Goal: Task Accomplishment & Management: Manage account settings

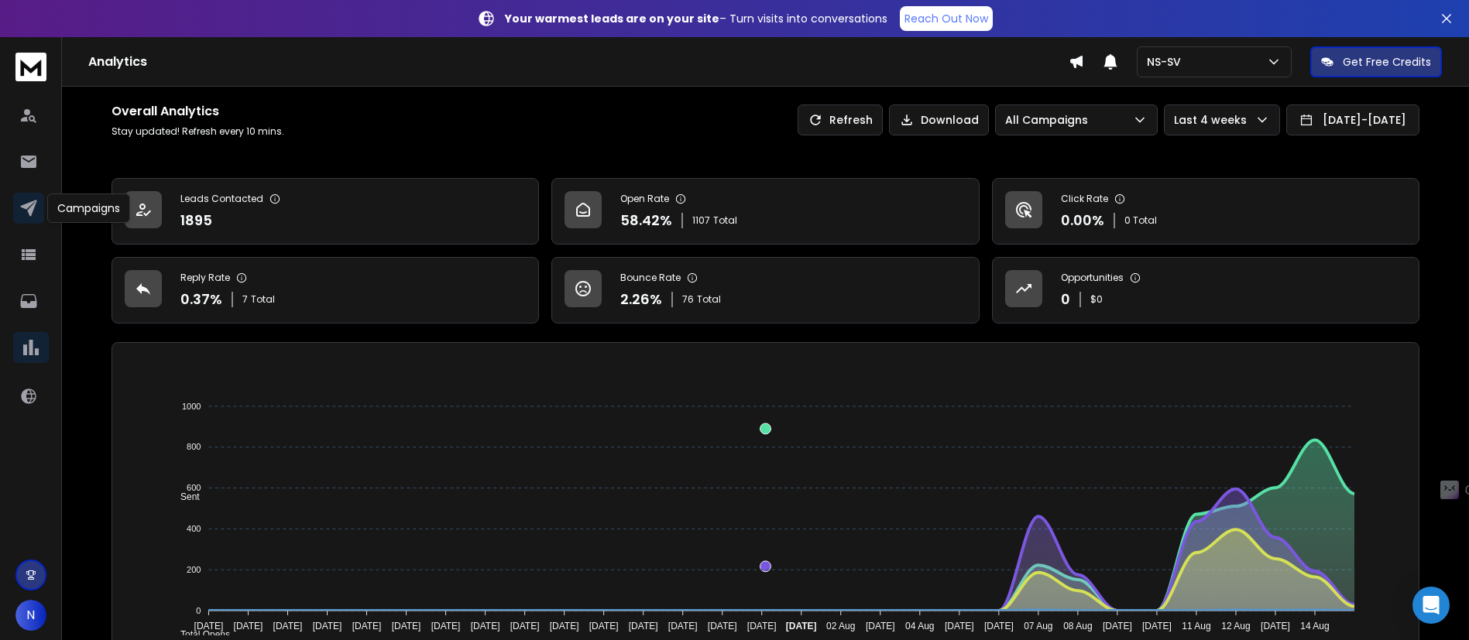
click at [32, 208] on icon at bounding box center [28, 208] width 16 height 16
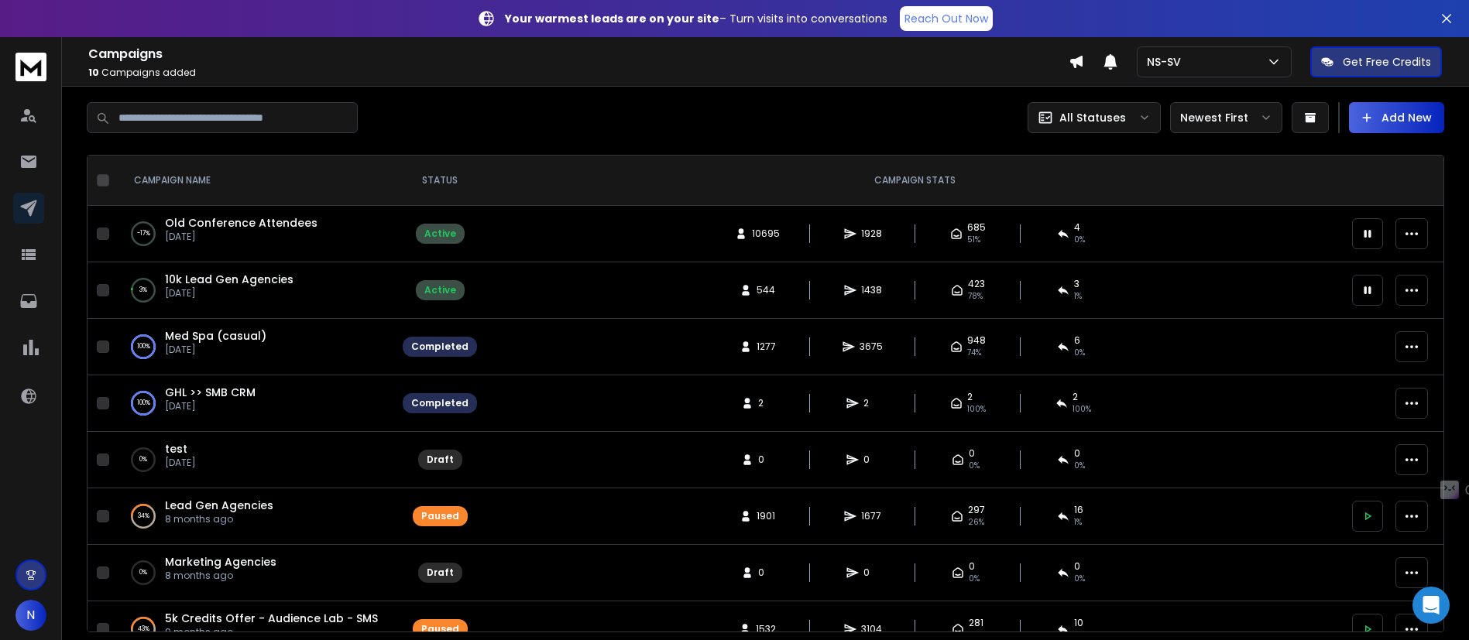
click at [203, 232] on p "[DATE]" at bounding box center [241, 237] width 153 height 12
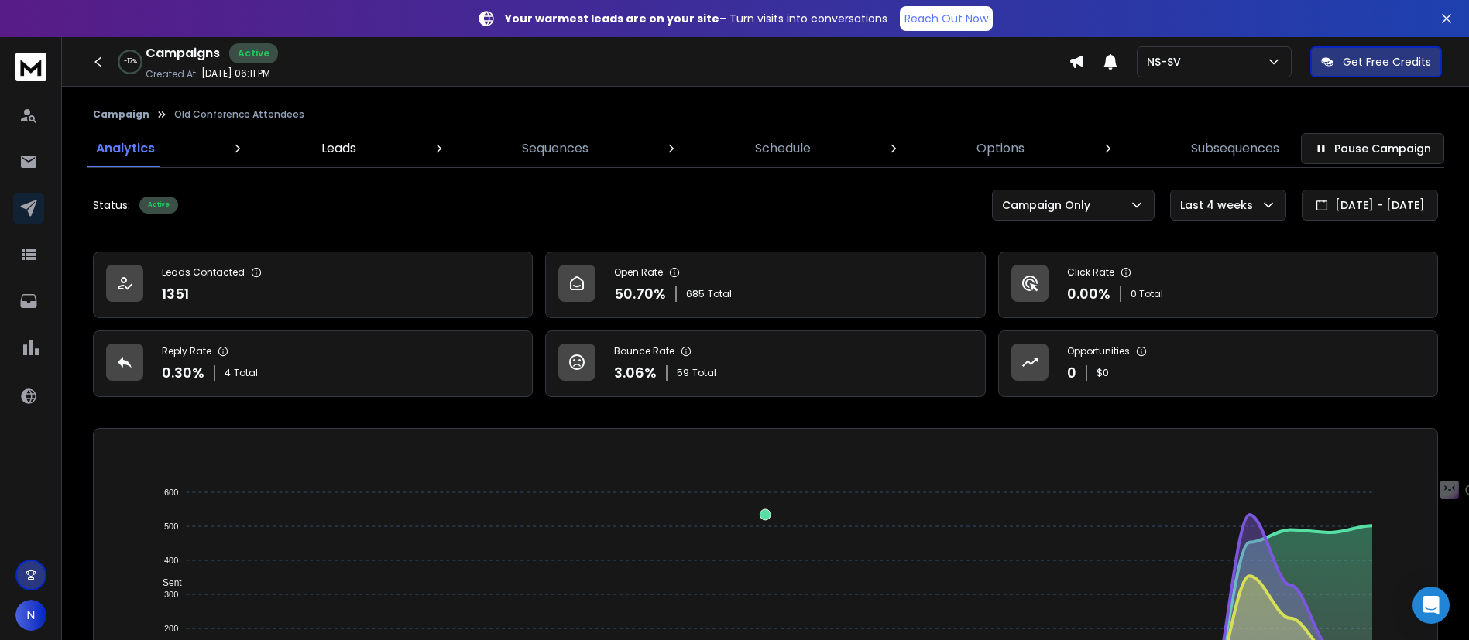
click at [343, 147] on p "Leads" at bounding box center [338, 148] width 35 height 19
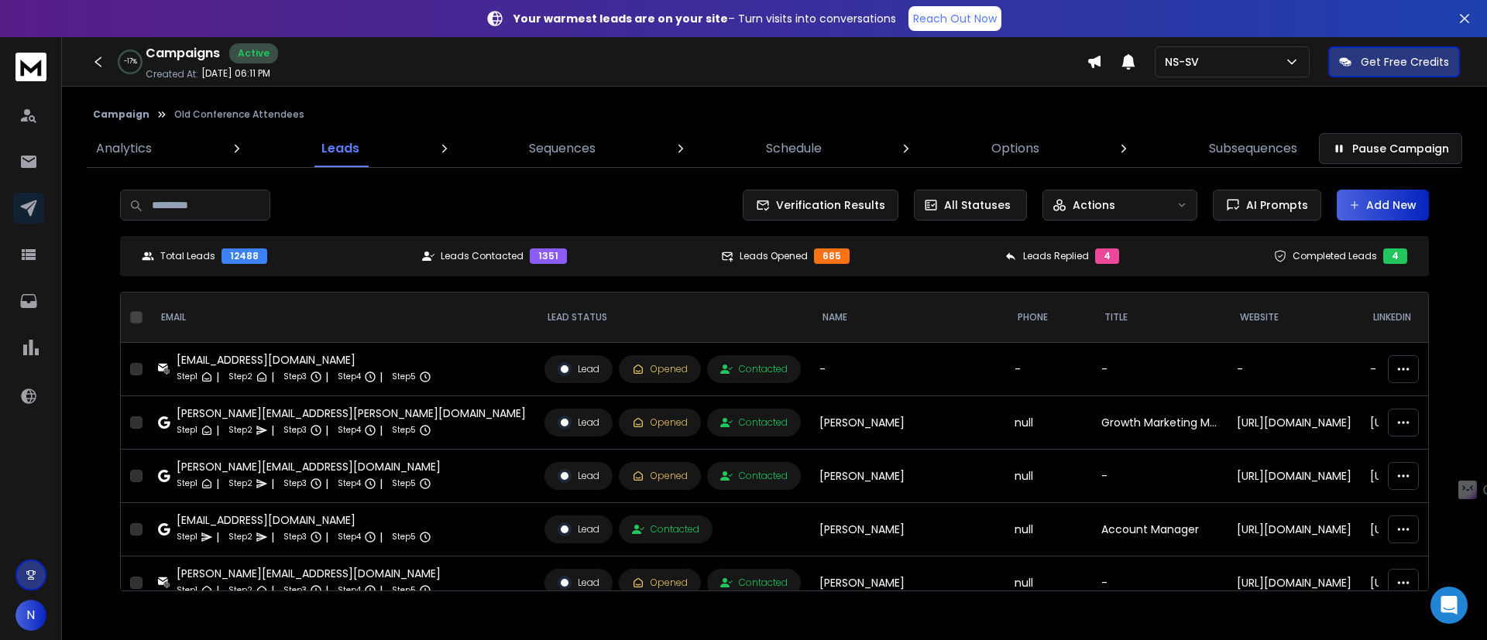
click at [1385, 215] on button "Add New" at bounding box center [1382, 205] width 92 height 31
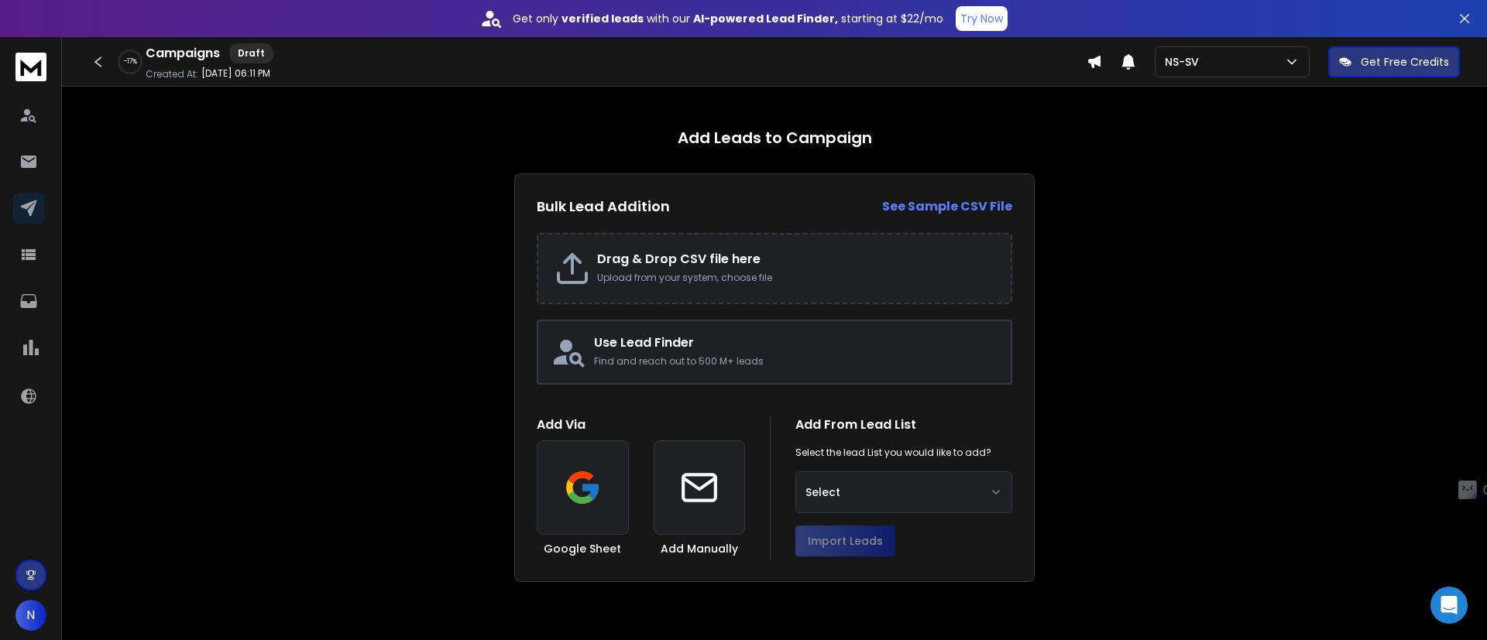
click at [678, 256] on h2 "Drag & Drop CSV file here" at bounding box center [796, 259] width 398 height 19
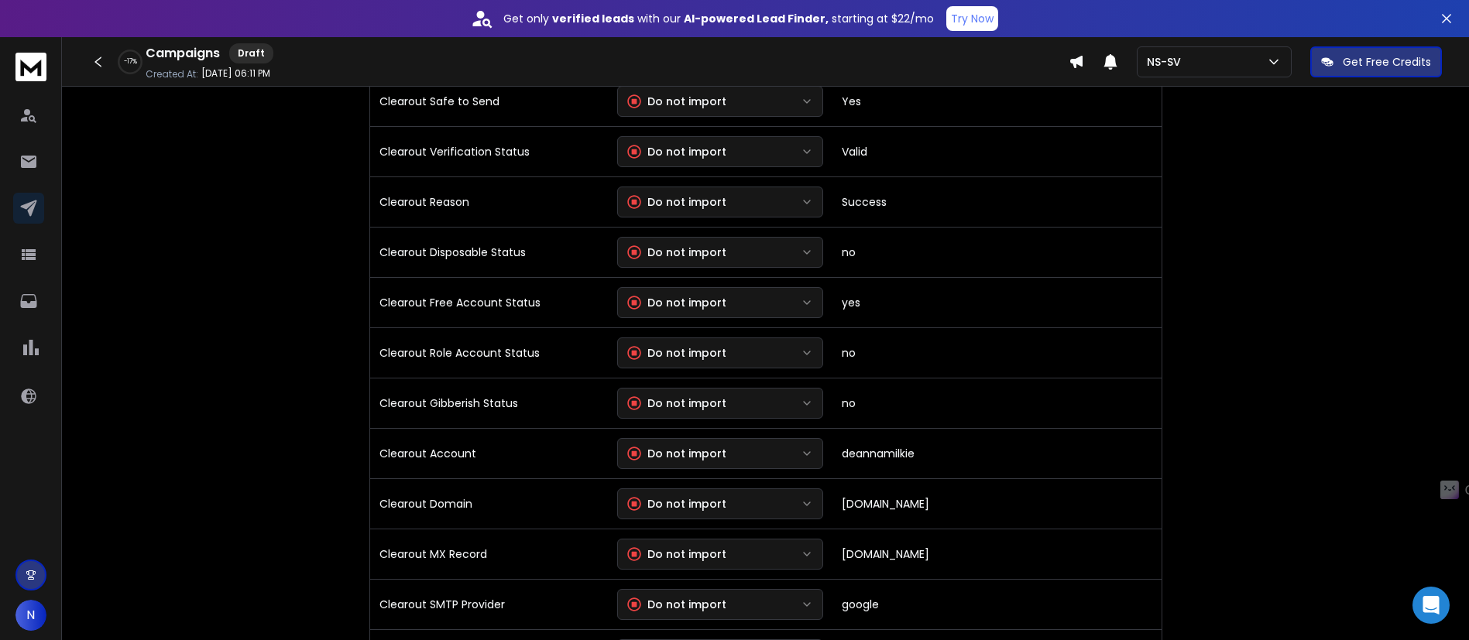
scroll to position [1146, 0]
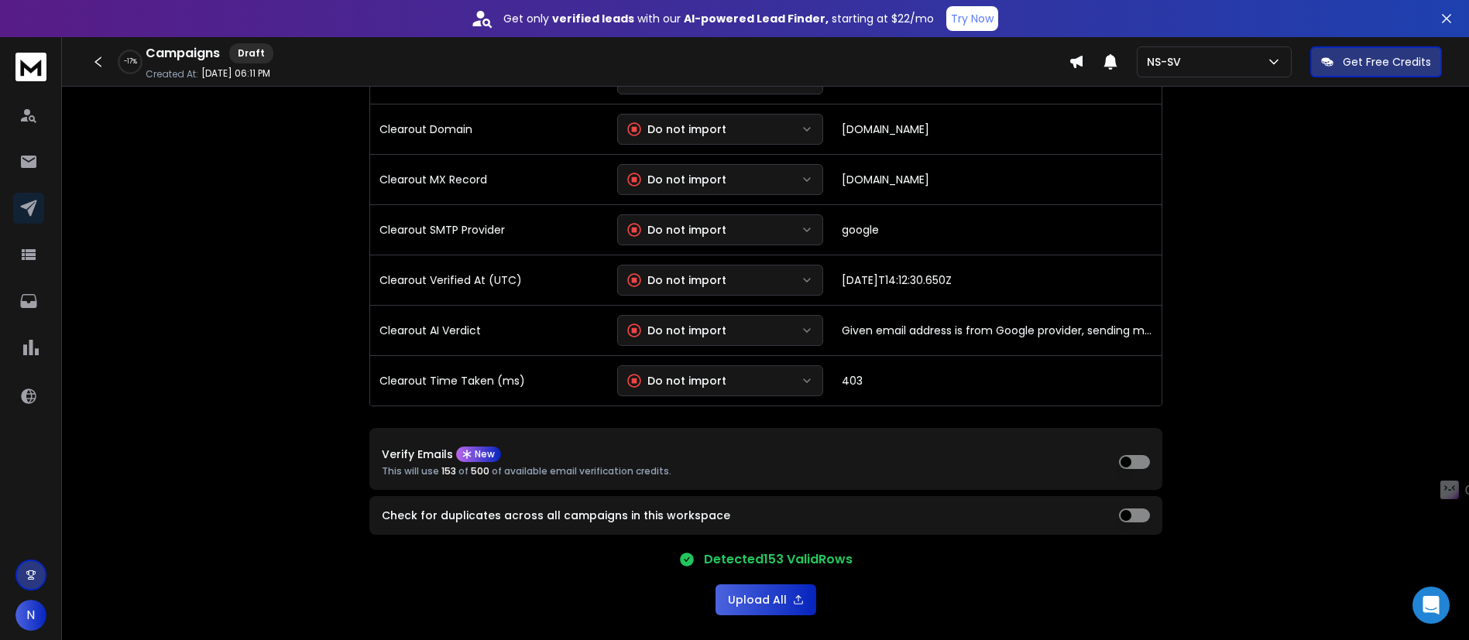
click at [750, 612] on button "Upload All" at bounding box center [765, 600] width 101 height 31
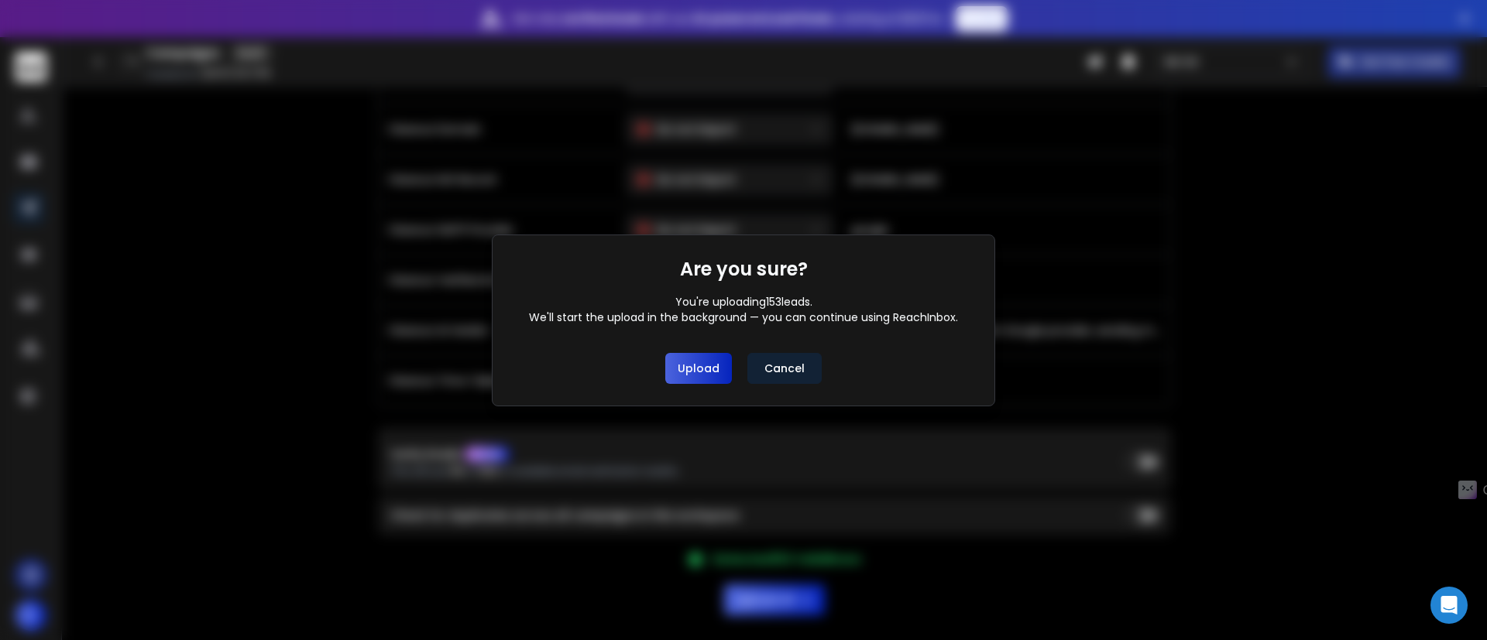
click at [695, 376] on button "Upload" at bounding box center [698, 368] width 67 height 31
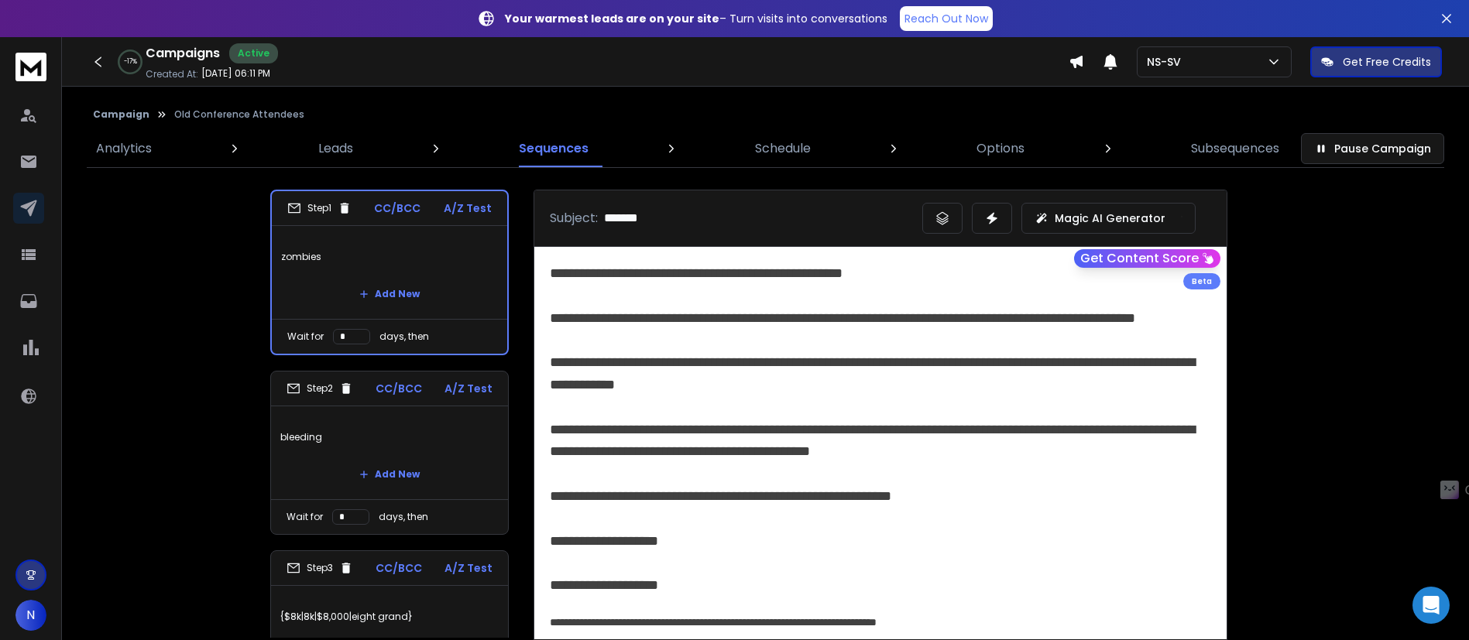
scroll to position [39, 0]
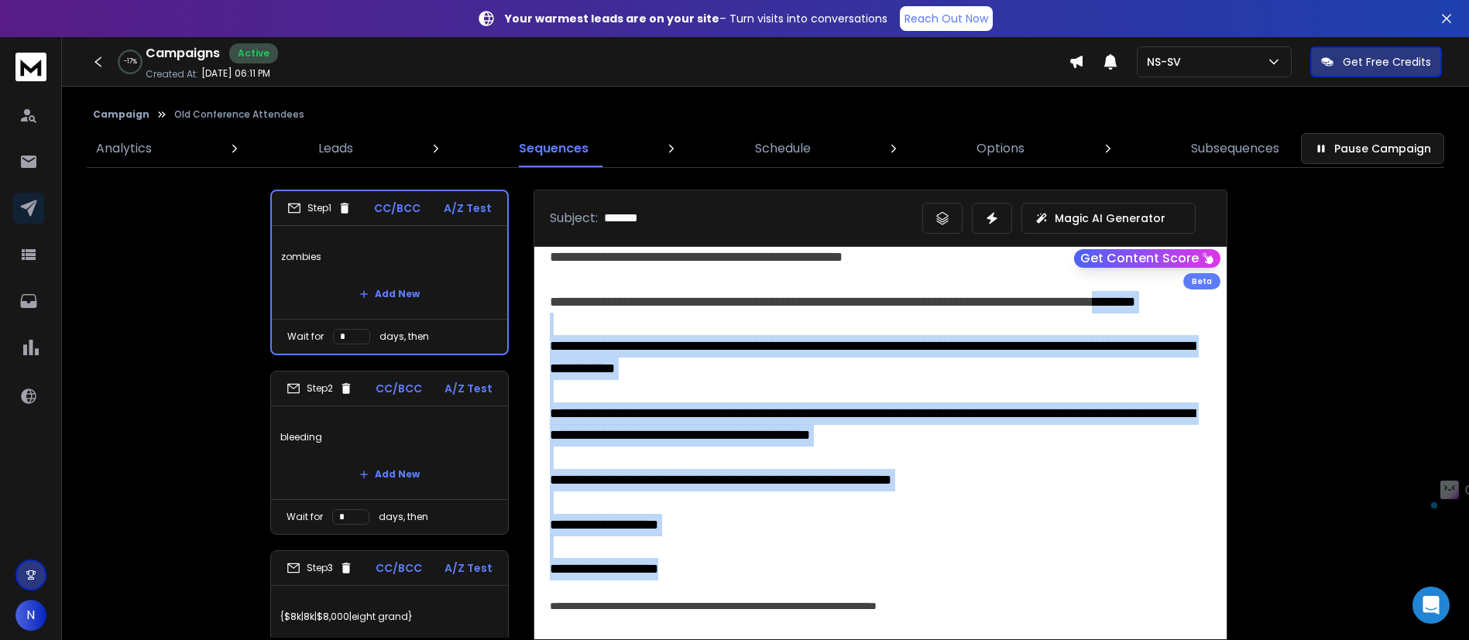
drag, startPoint x: 767, startPoint y: 470, endPoint x: 515, endPoint y: 276, distance: 318.0
click at [516, 276] on div "**********" at bounding box center [765, 437] width 991 height 495
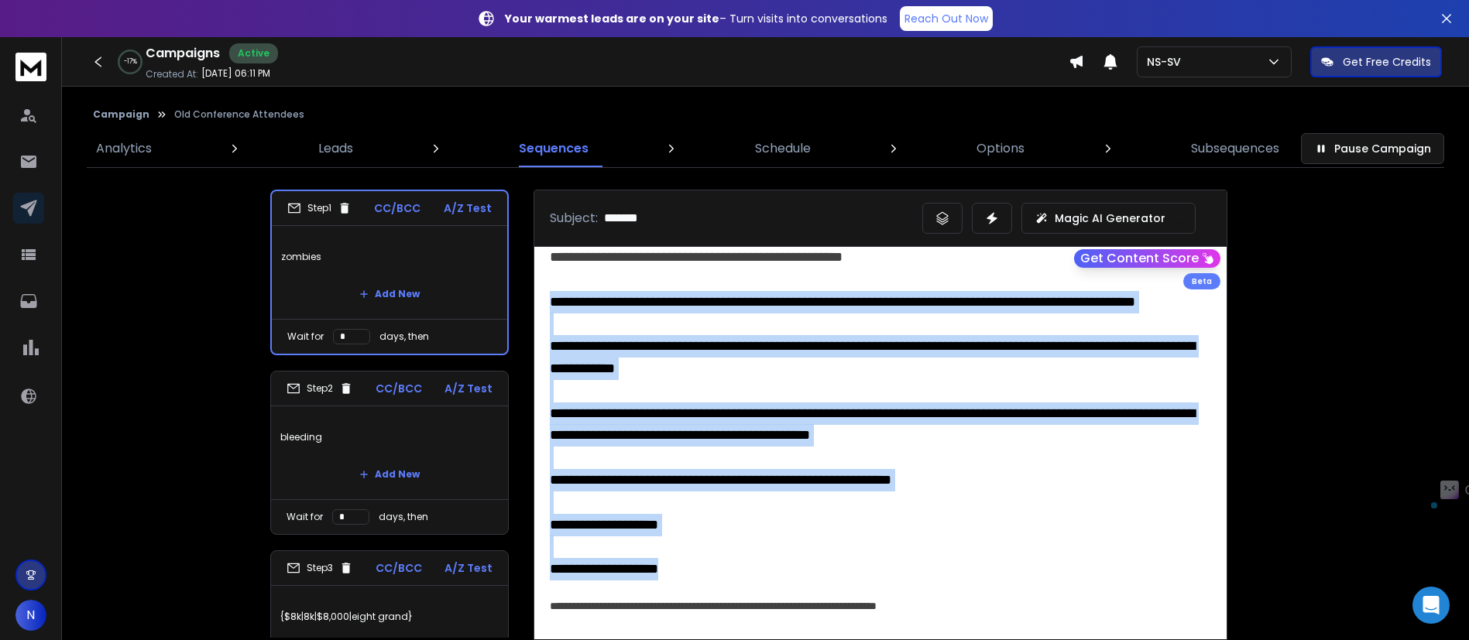
copy div "**********"
click at [627, 482] on span "**********" at bounding box center [720, 480] width 341 height 14
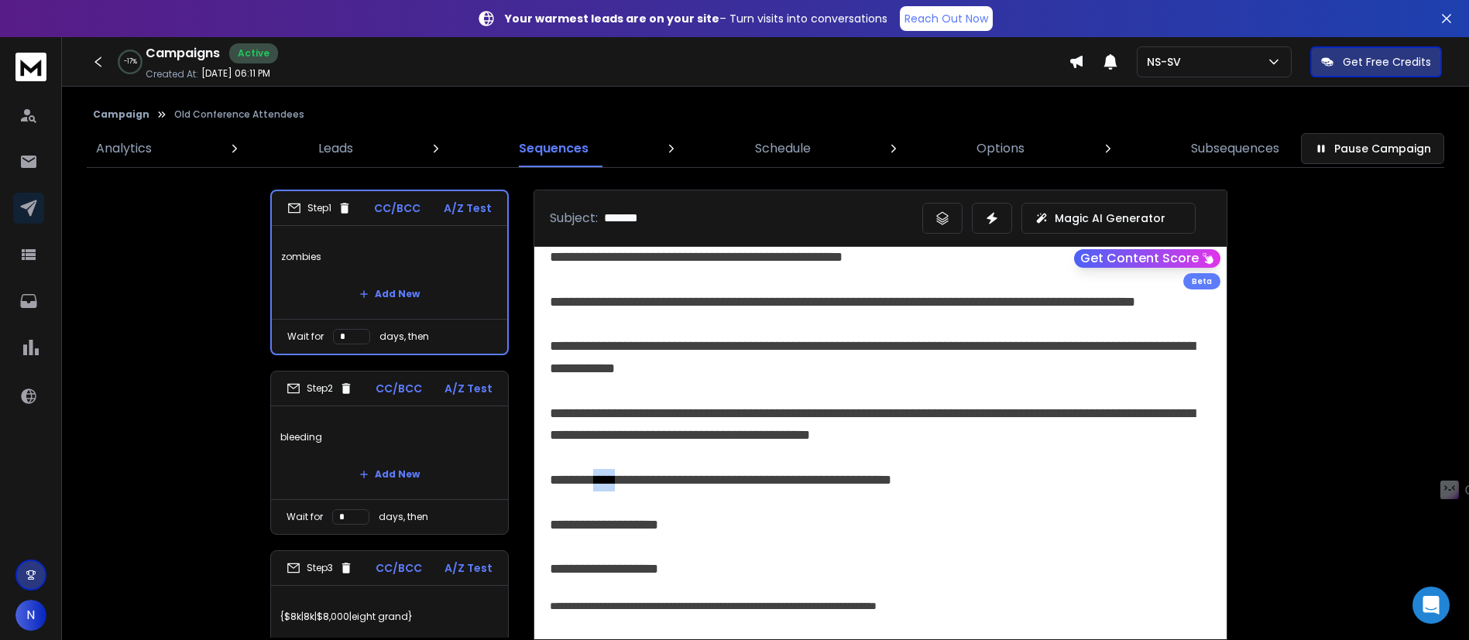
click at [627, 482] on span "**********" at bounding box center [720, 480] width 341 height 14
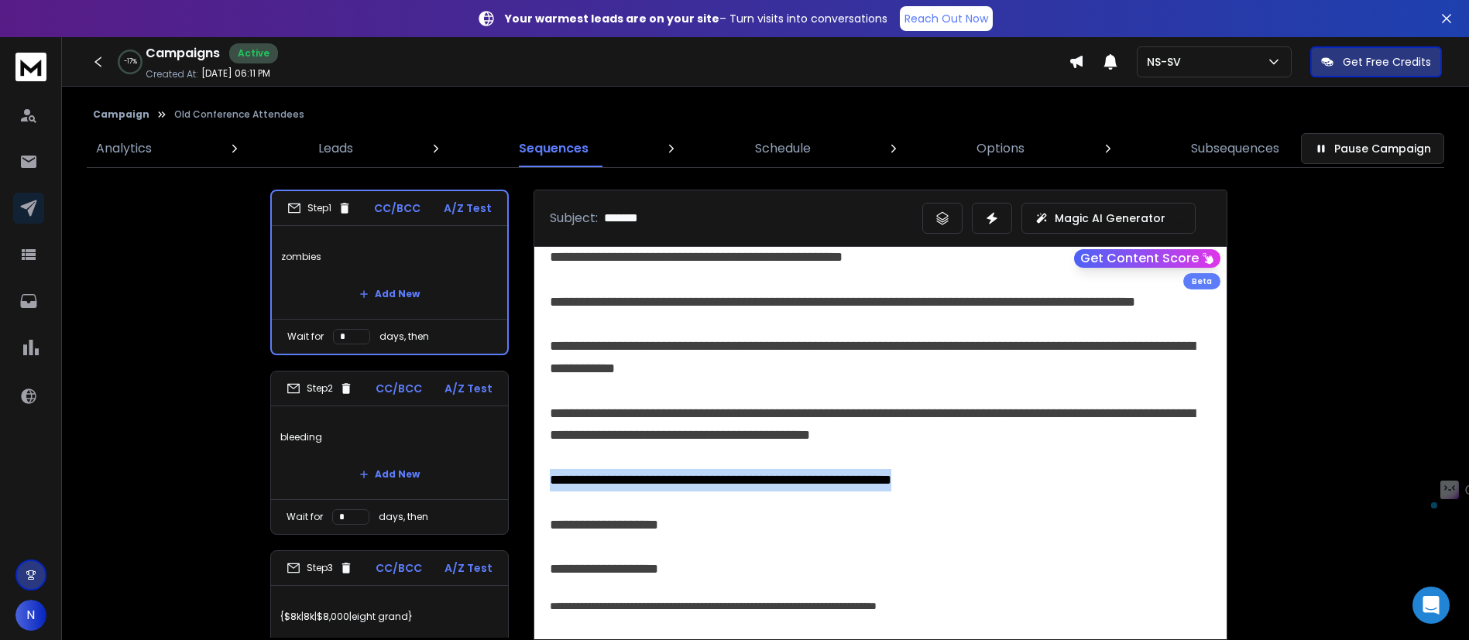
click at [627, 482] on span "**********" at bounding box center [720, 480] width 341 height 14
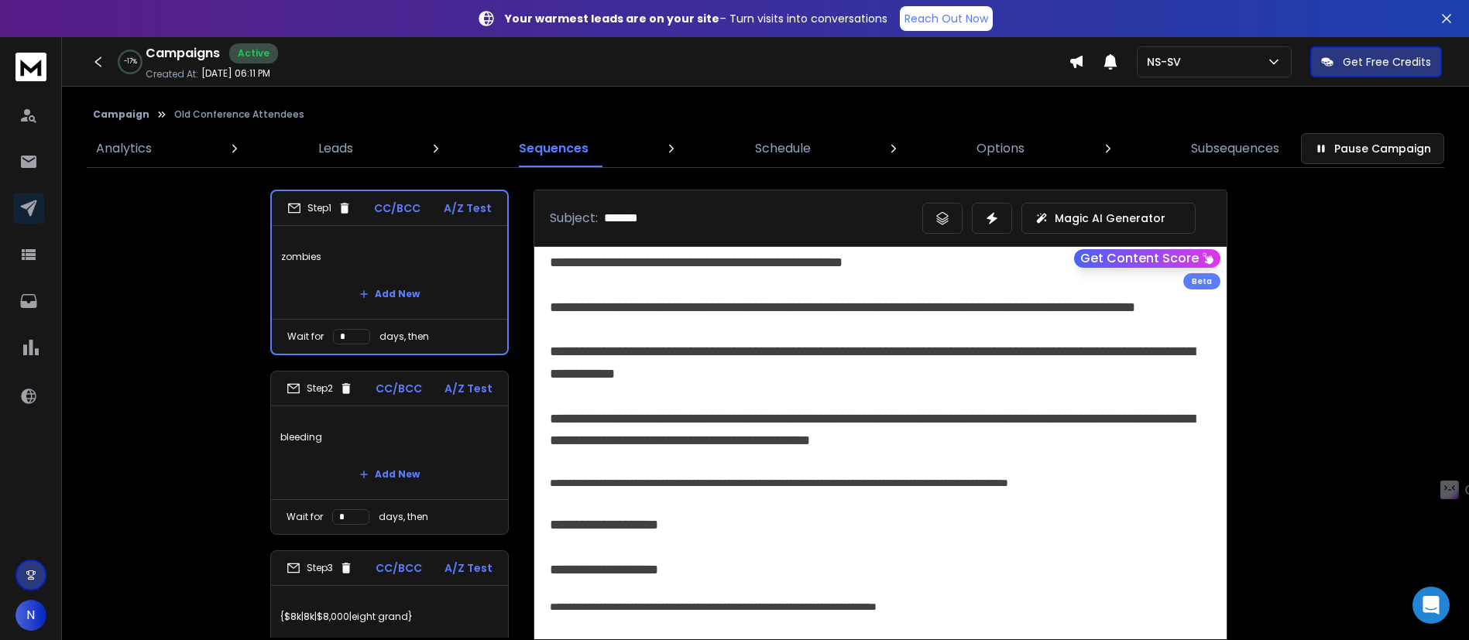
scroll to position [33, 0]
click at [627, 482] on div "**********" at bounding box center [871, 483] width 643 height 17
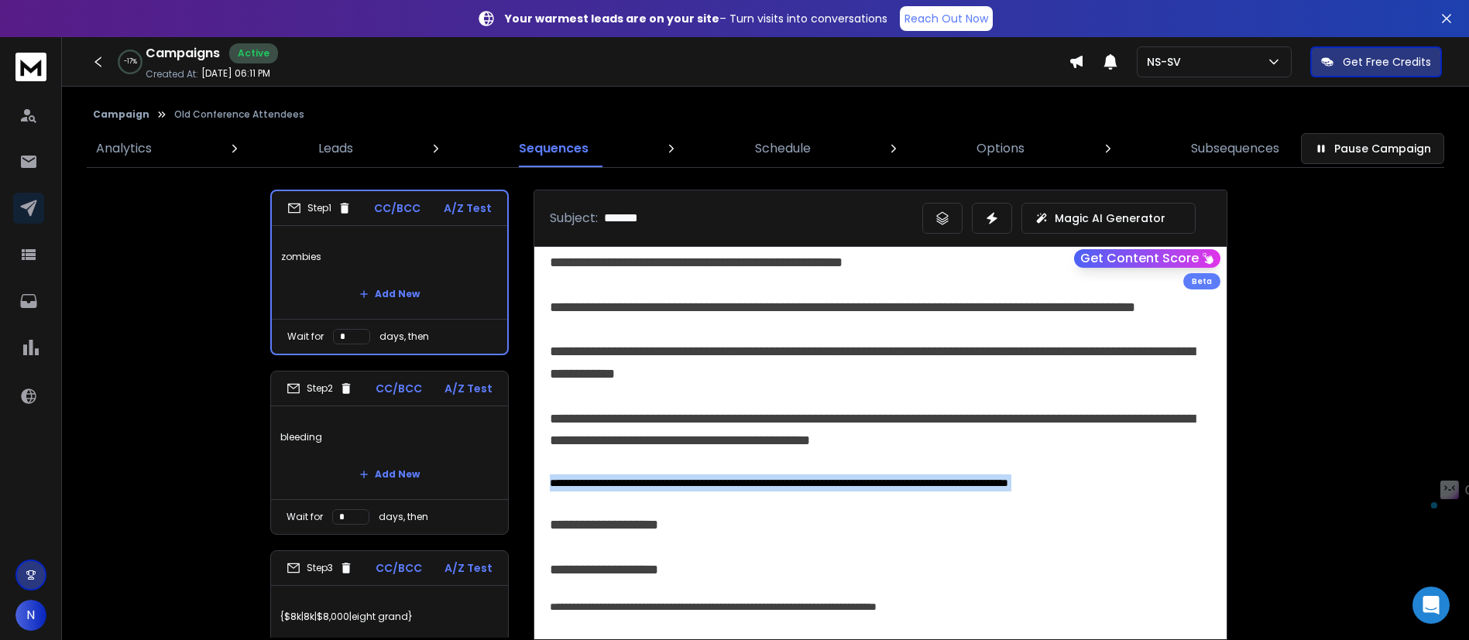
click at [627, 482] on div "**********" at bounding box center [871, 483] width 643 height 17
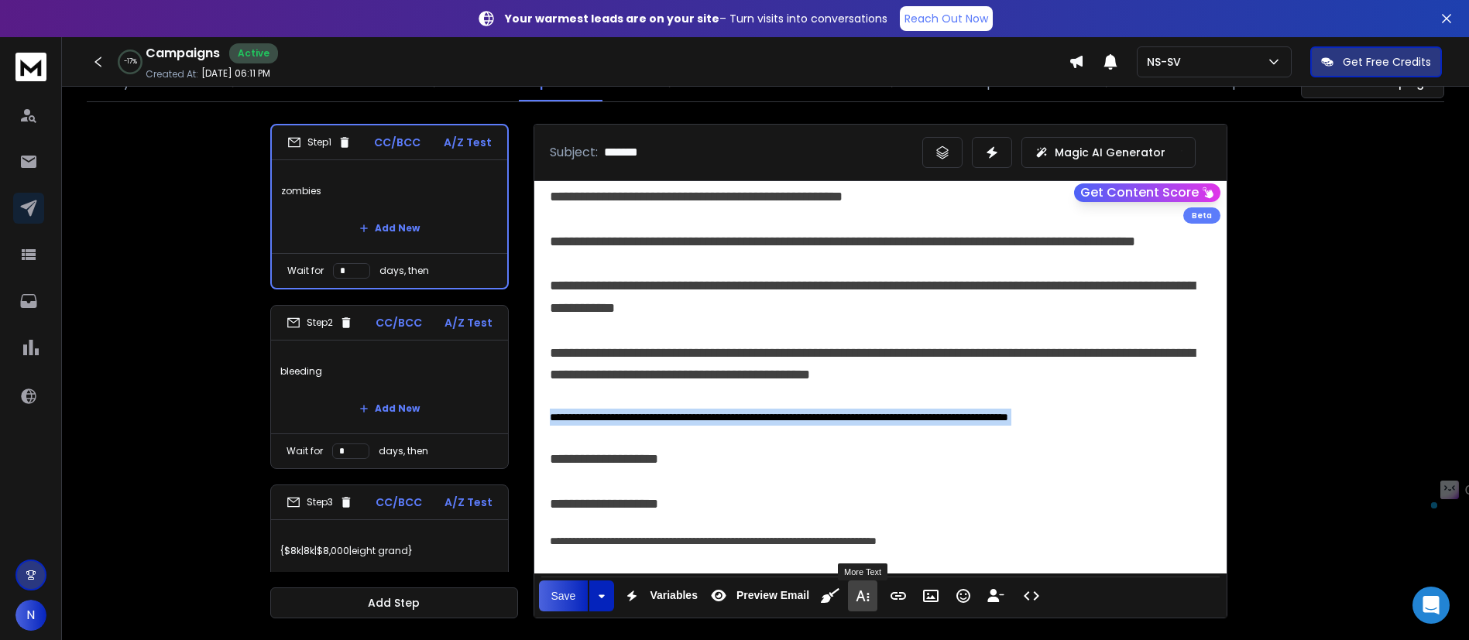
click at [864, 598] on icon "button" at bounding box center [862, 596] width 13 height 11
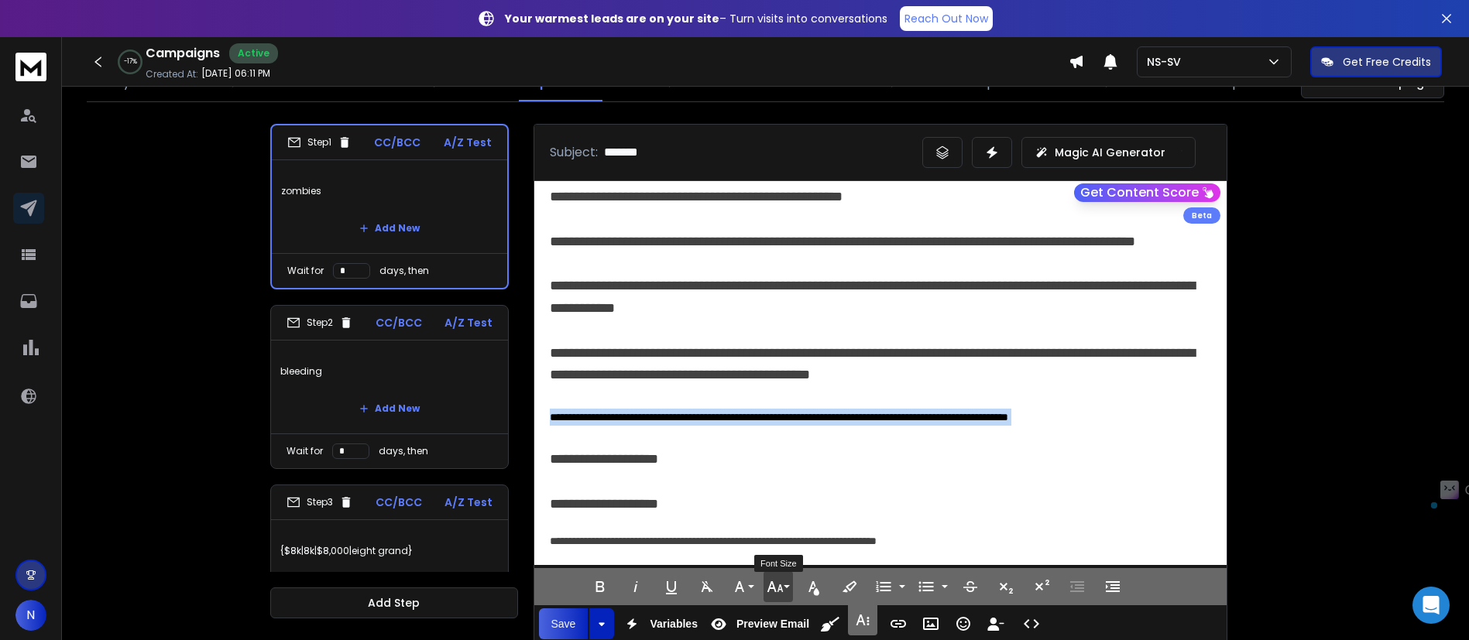
click at [780, 579] on icon "button" at bounding box center [775, 587] width 19 height 19
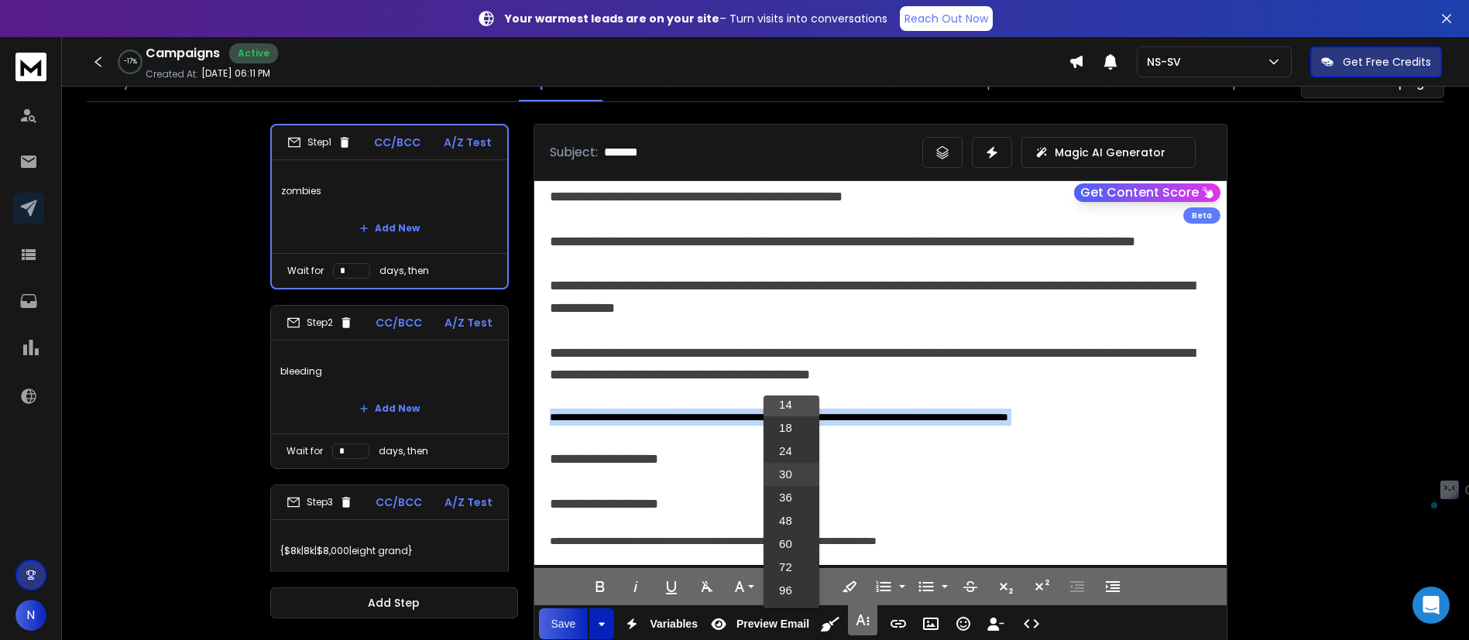
scroll to position [125, 0]
click at [784, 433] on link "18" at bounding box center [791, 428] width 56 height 23
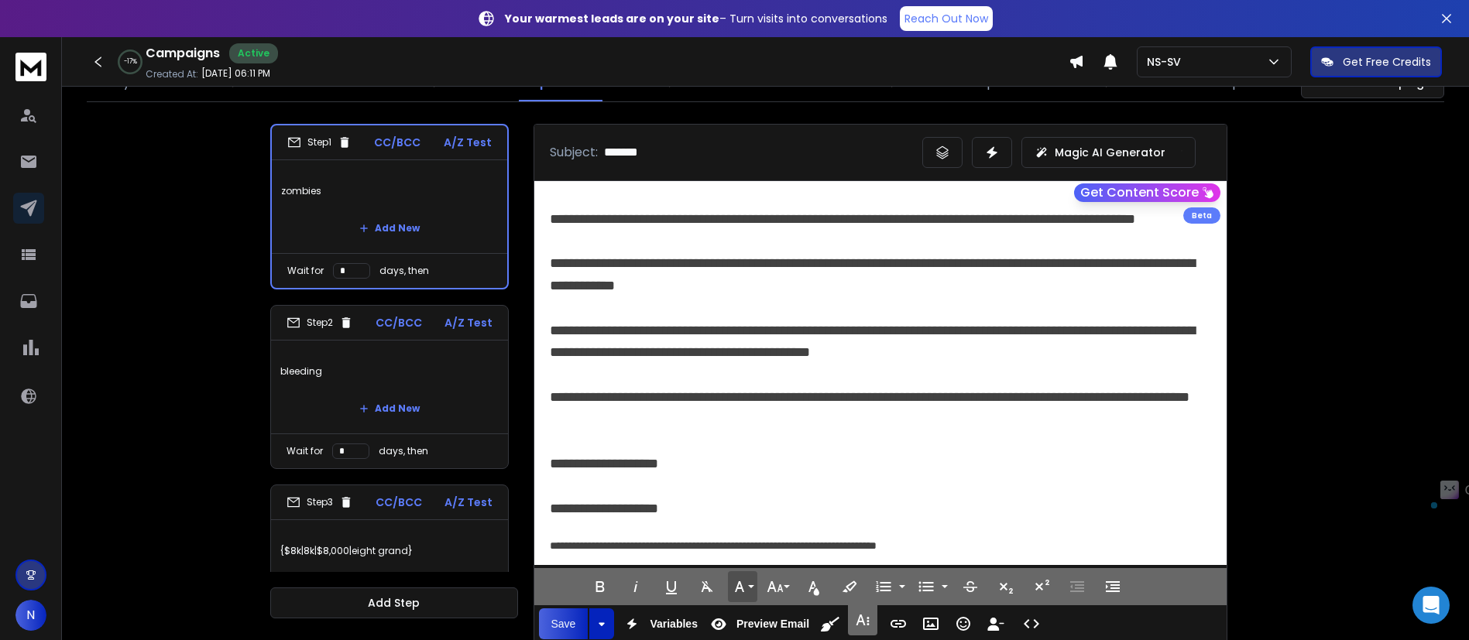
click at [743, 575] on button "Font Family" at bounding box center [742, 586] width 29 height 31
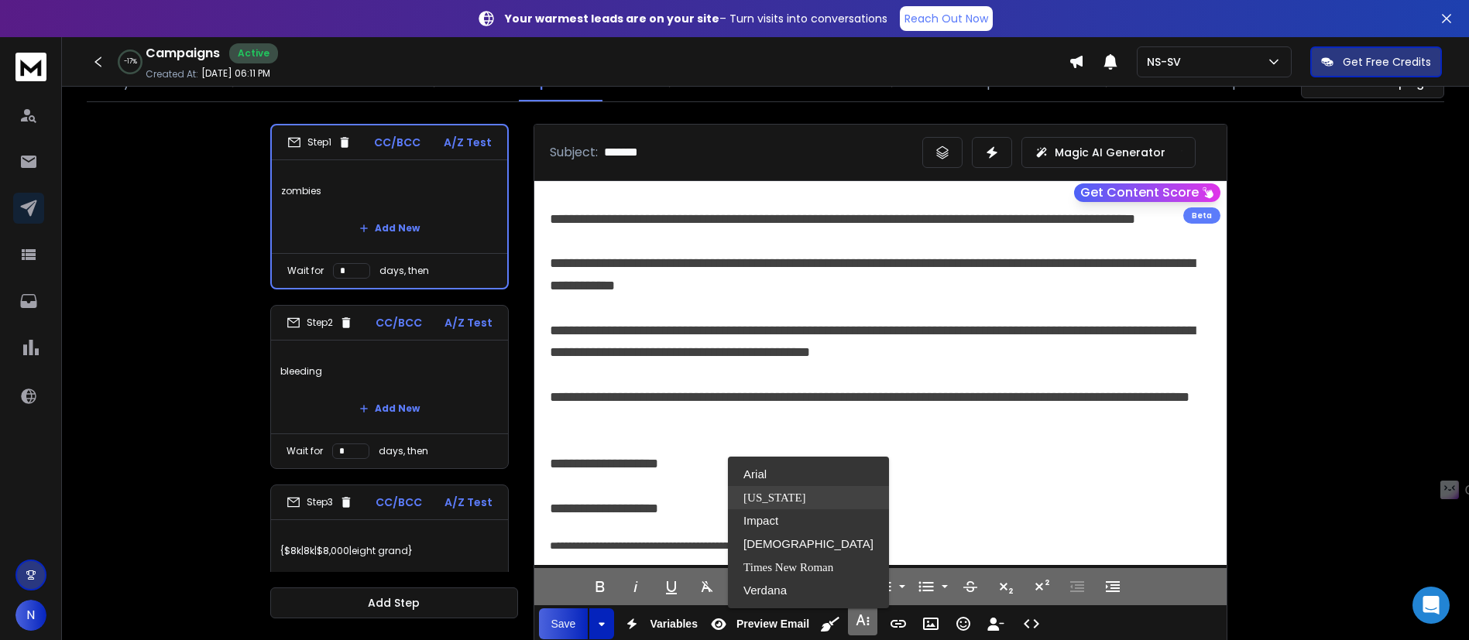
click at [759, 490] on link "[US_STATE]" at bounding box center [808, 497] width 161 height 23
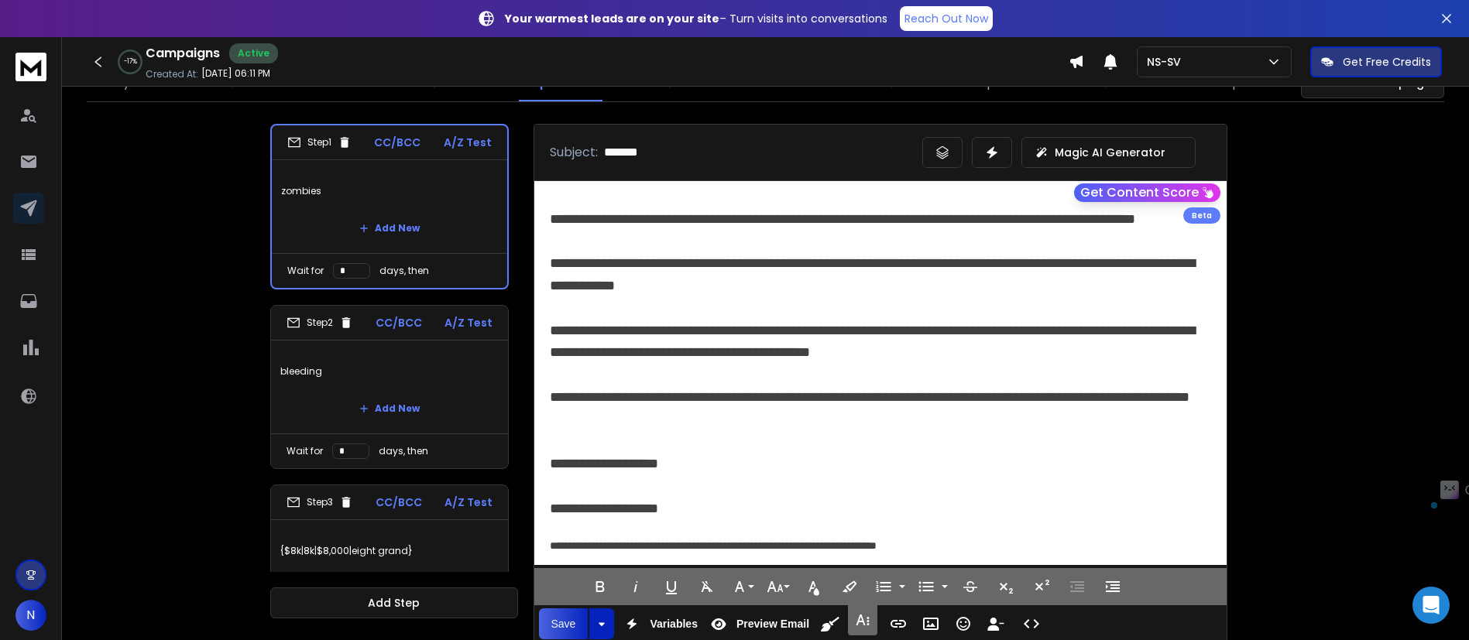
click at [673, 346] on span "**********" at bounding box center [872, 342] width 645 height 36
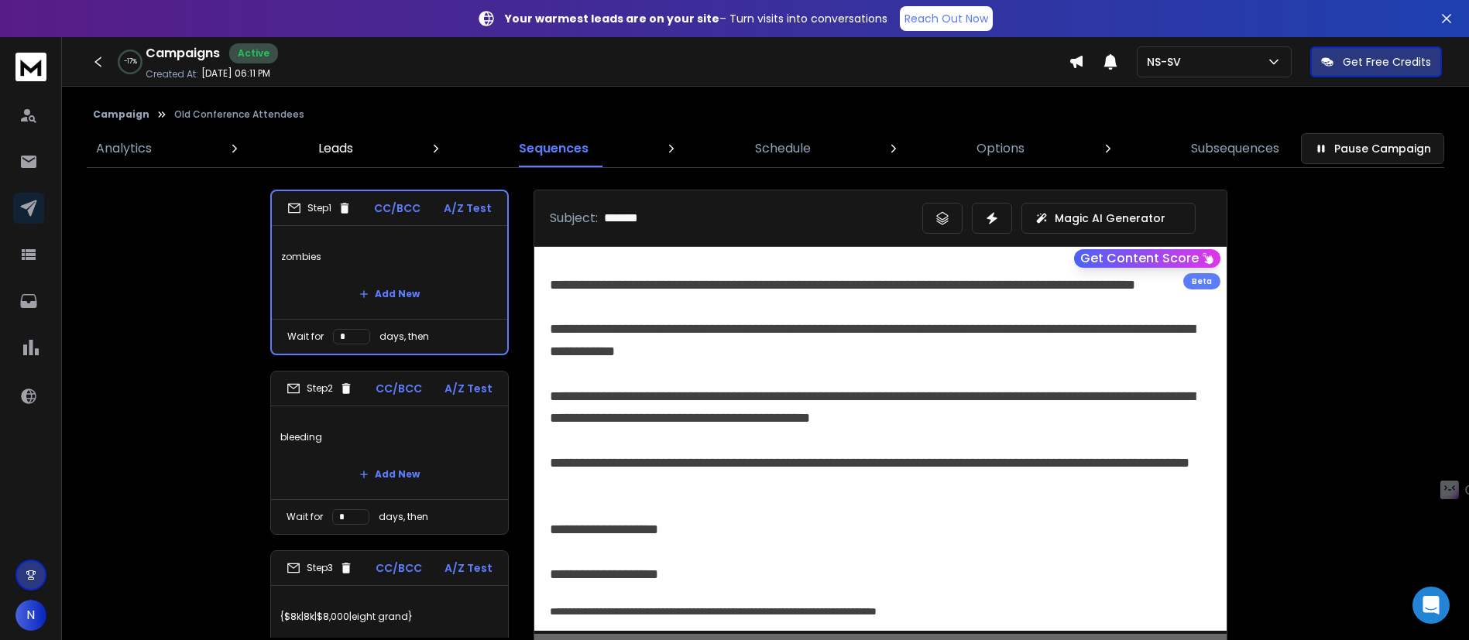
click at [340, 146] on p "Leads" at bounding box center [335, 148] width 35 height 19
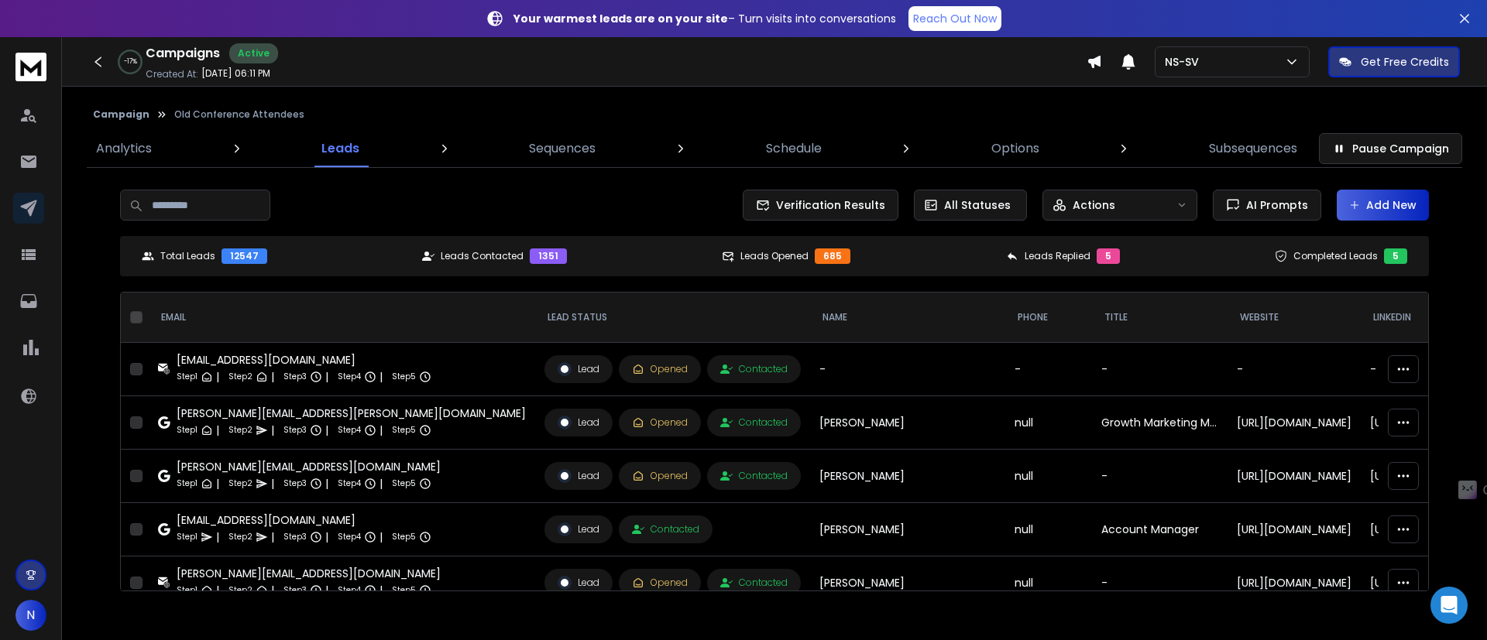
click at [1385, 201] on button "Add New" at bounding box center [1382, 205] width 92 height 31
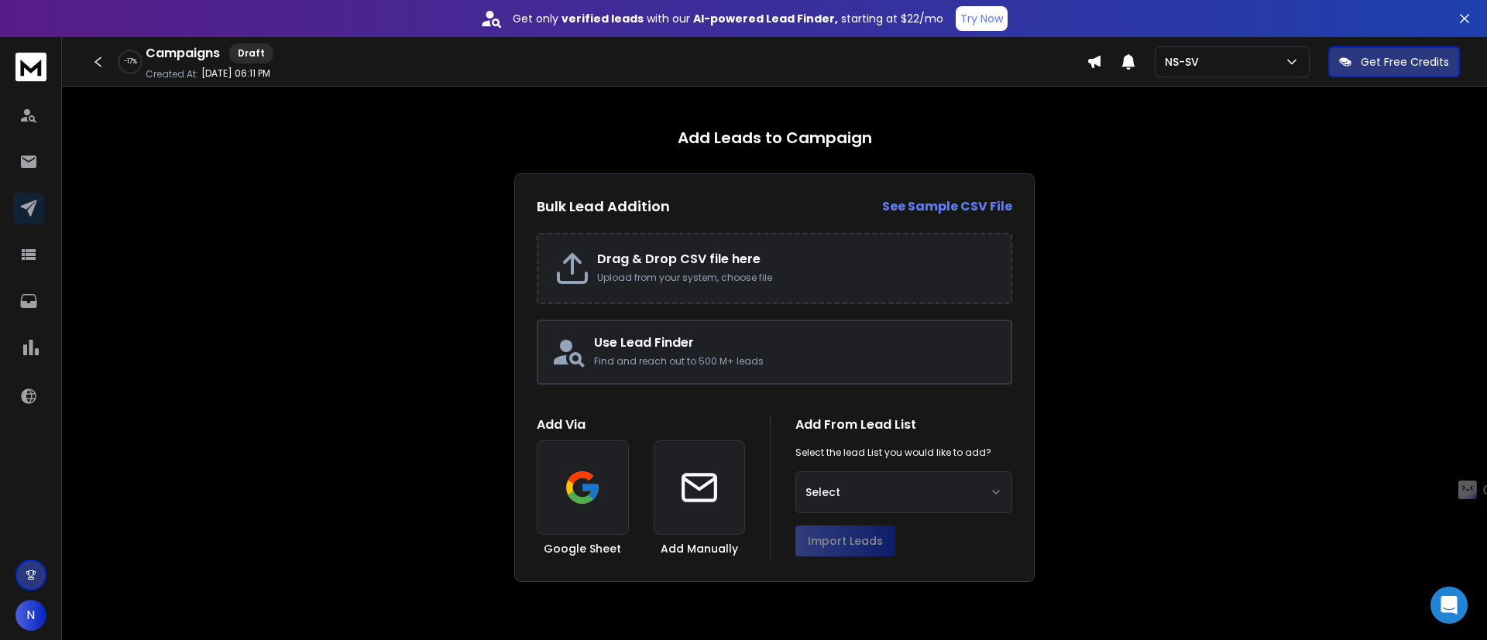
click at [715, 259] on h2 "Drag & Drop CSV file here" at bounding box center [796, 259] width 398 height 19
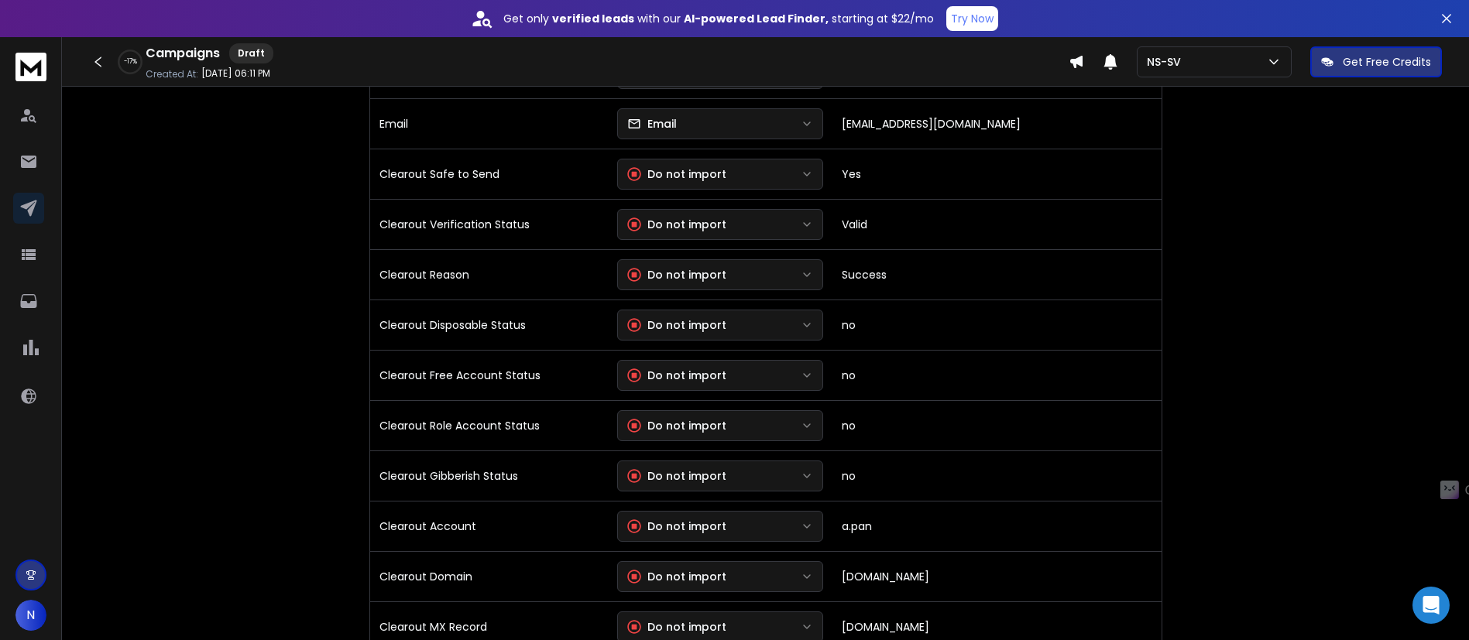
scroll to position [1146, 0]
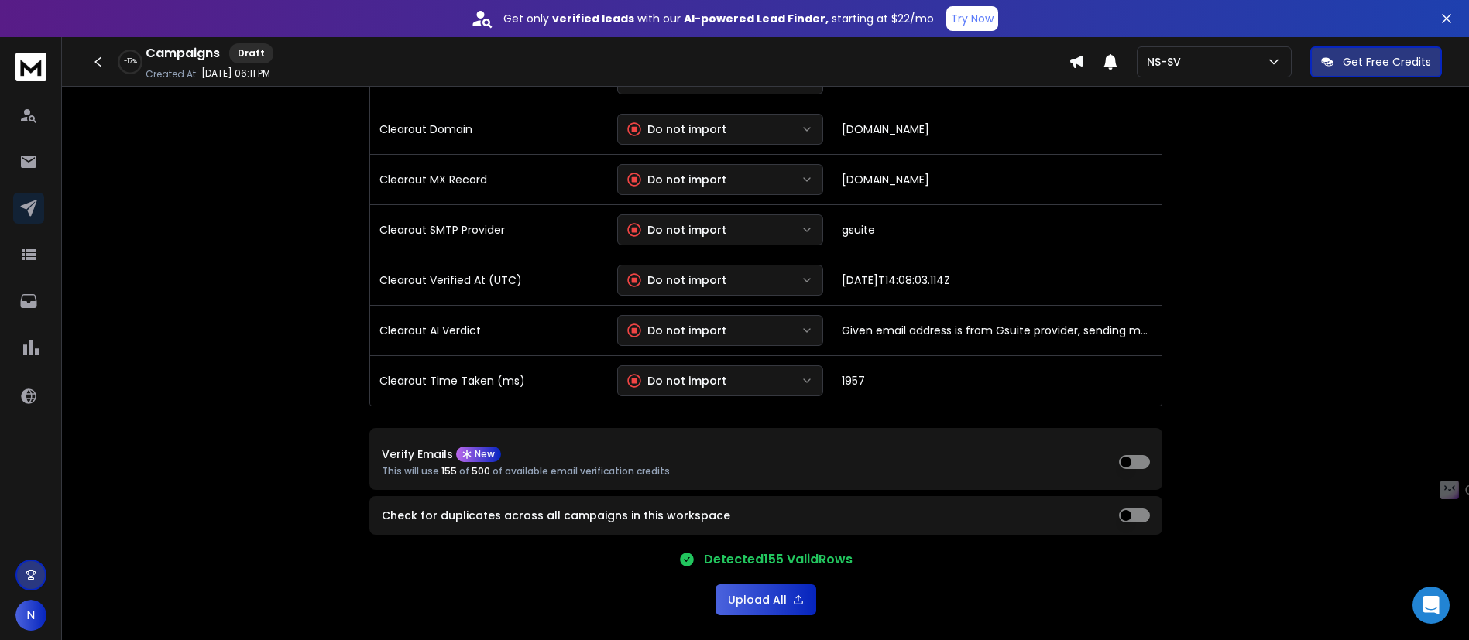
click at [762, 605] on button "Upload All" at bounding box center [765, 600] width 101 height 31
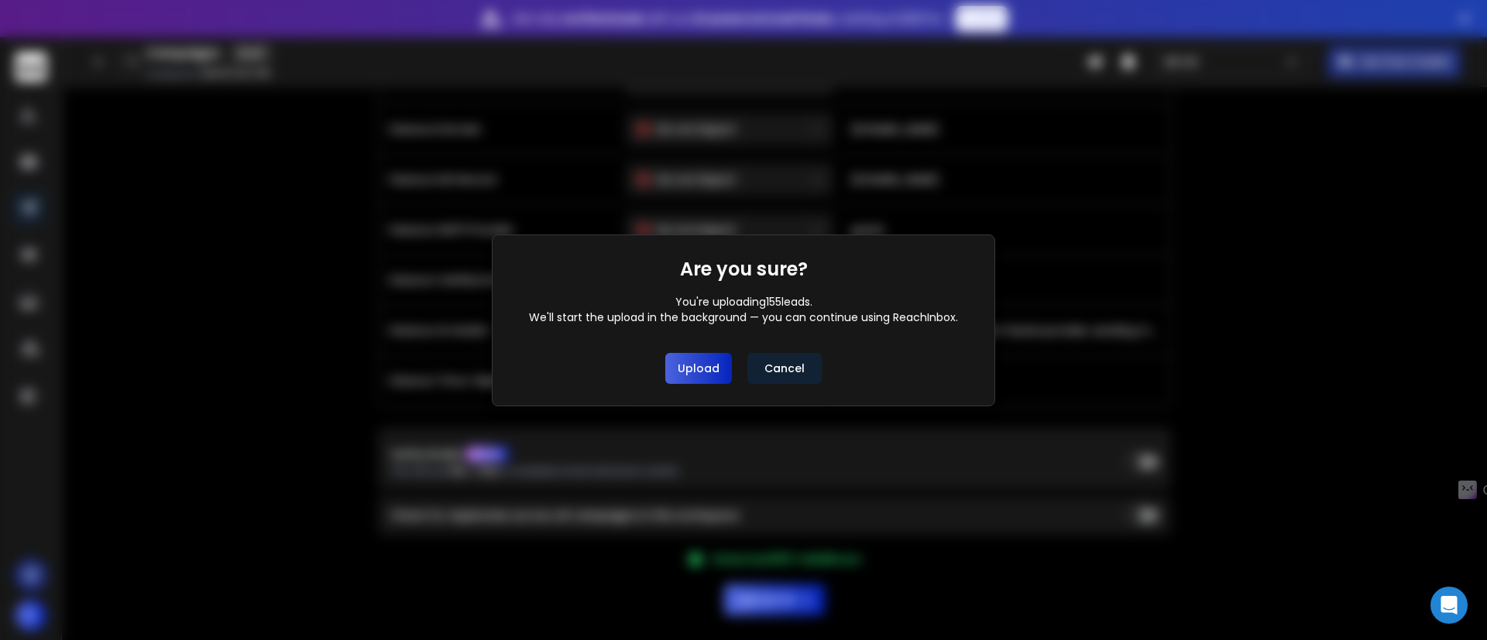
click at [701, 375] on button "Upload" at bounding box center [698, 368] width 67 height 31
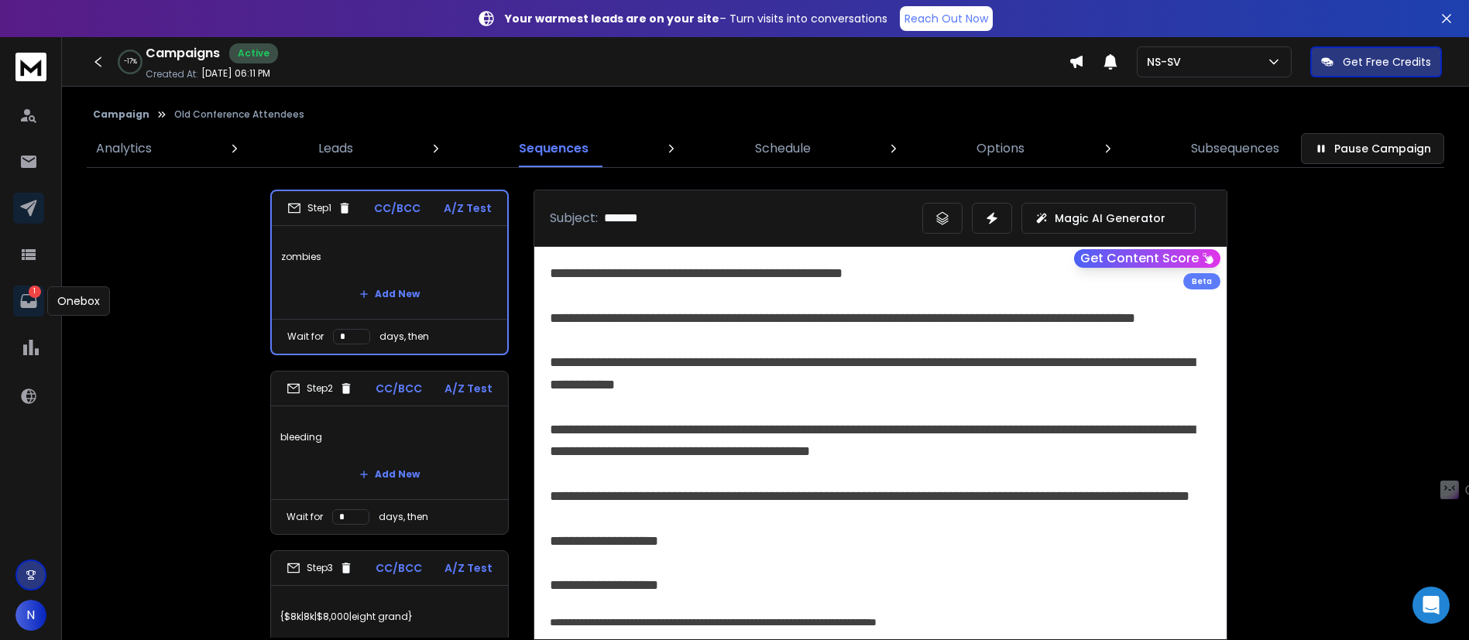
click at [22, 294] on icon at bounding box center [28, 301] width 16 height 14
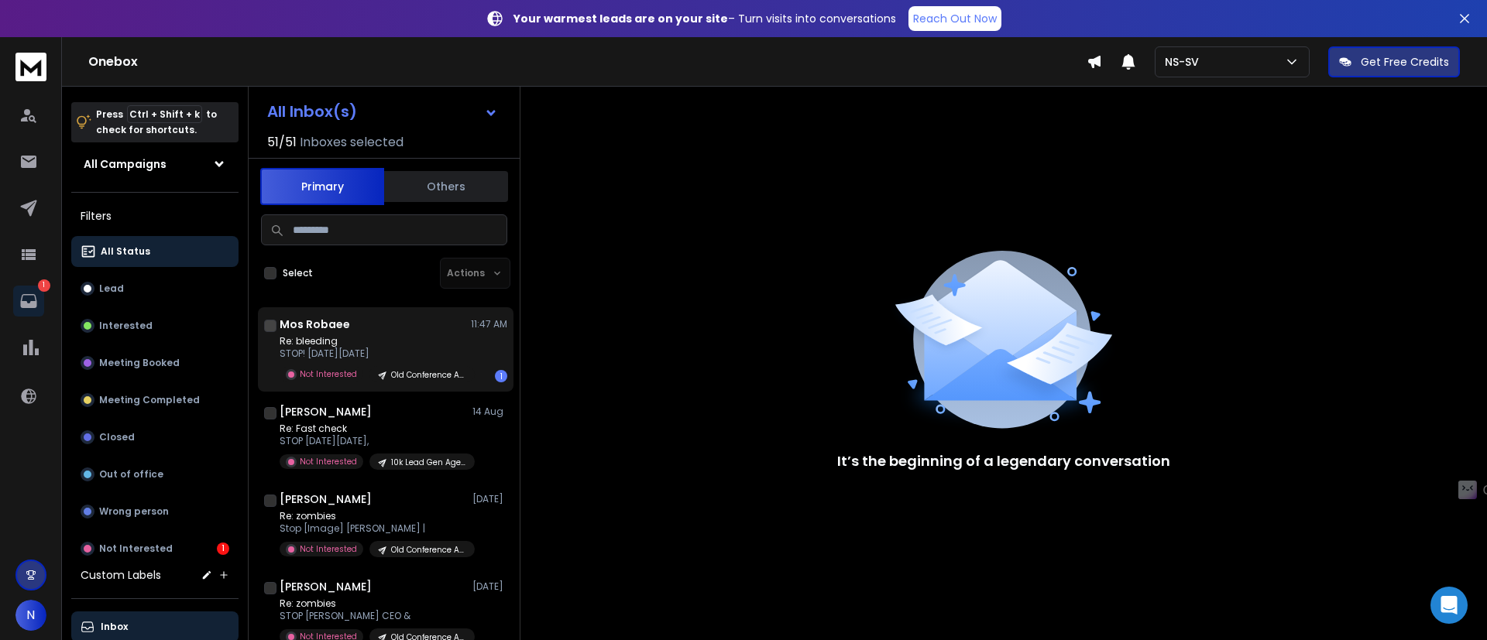
click at [321, 341] on p "Re: bleeding" at bounding box center [373, 341] width 186 height 12
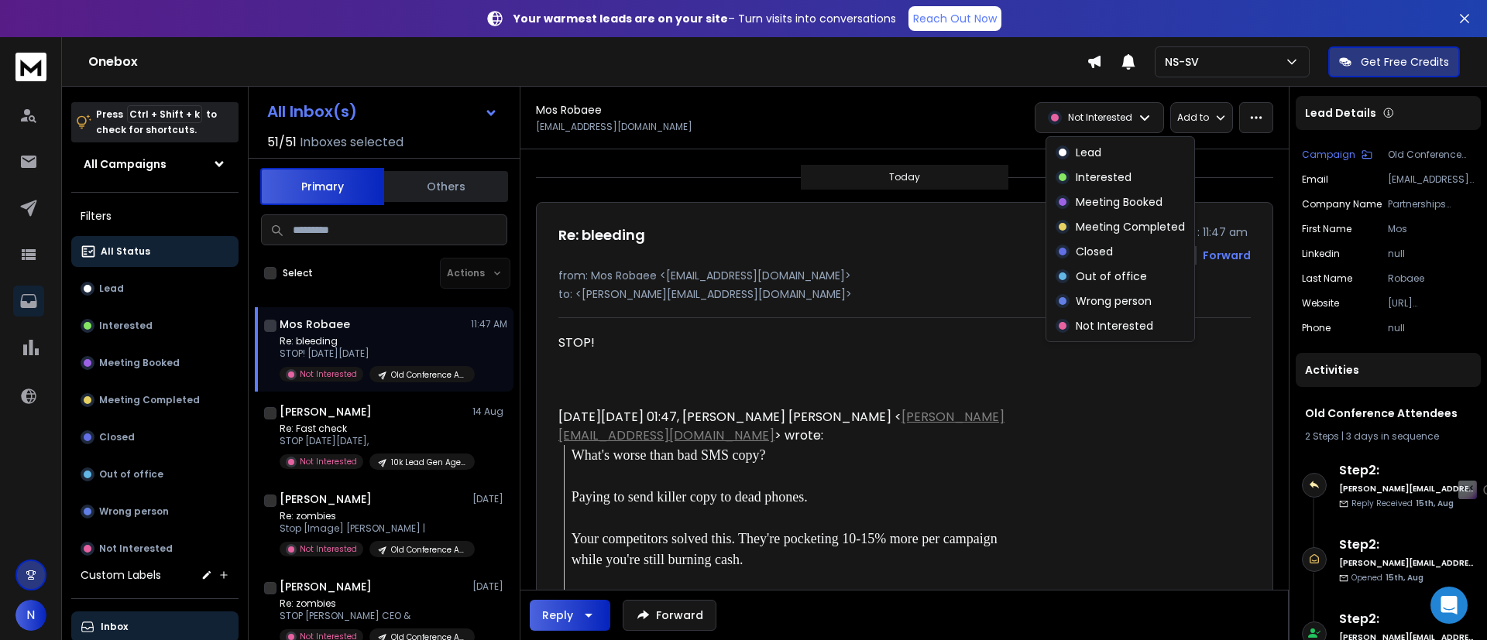
click at [1122, 116] on p "Not Interested" at bounding box center [1100, 117] width 64 height 12
click at [1250, 124] on icon "button" at bounding box center [1256, 118] width 14 height 14
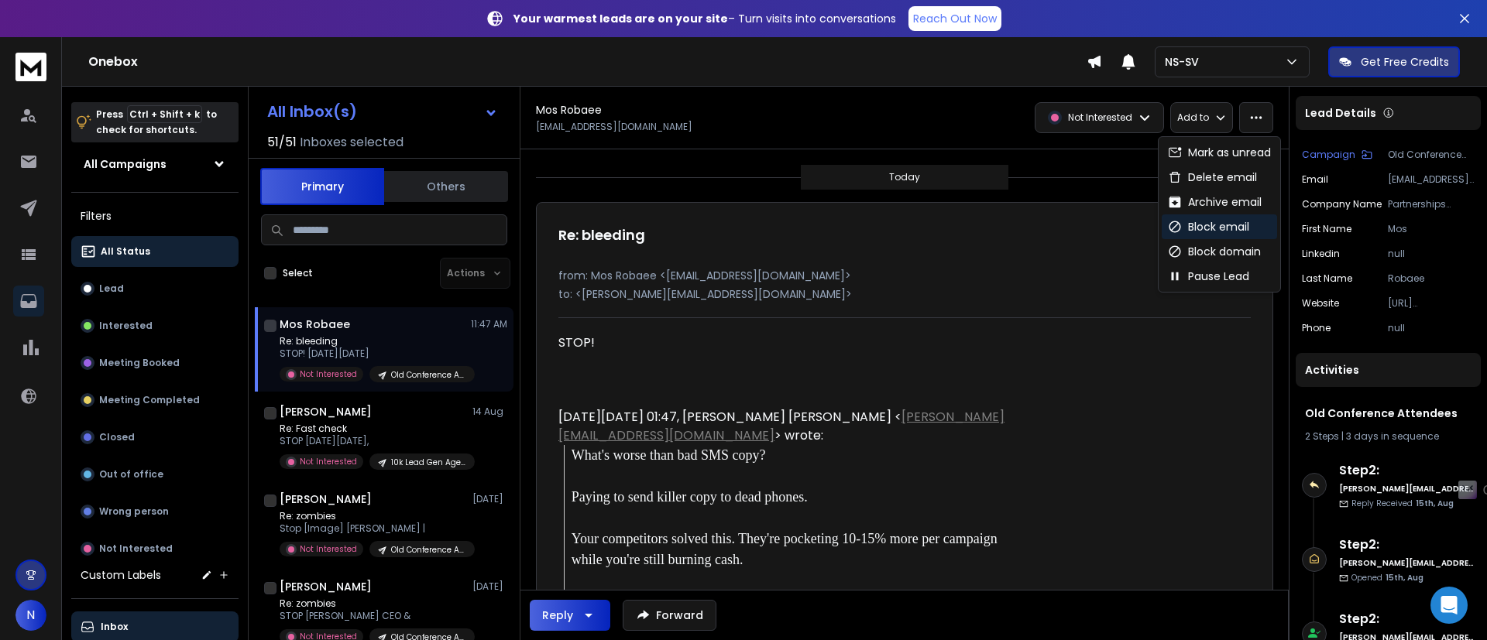
click at [1206, 222] on div "Block email" at bounding box center [1208, 226] width 81 height 15
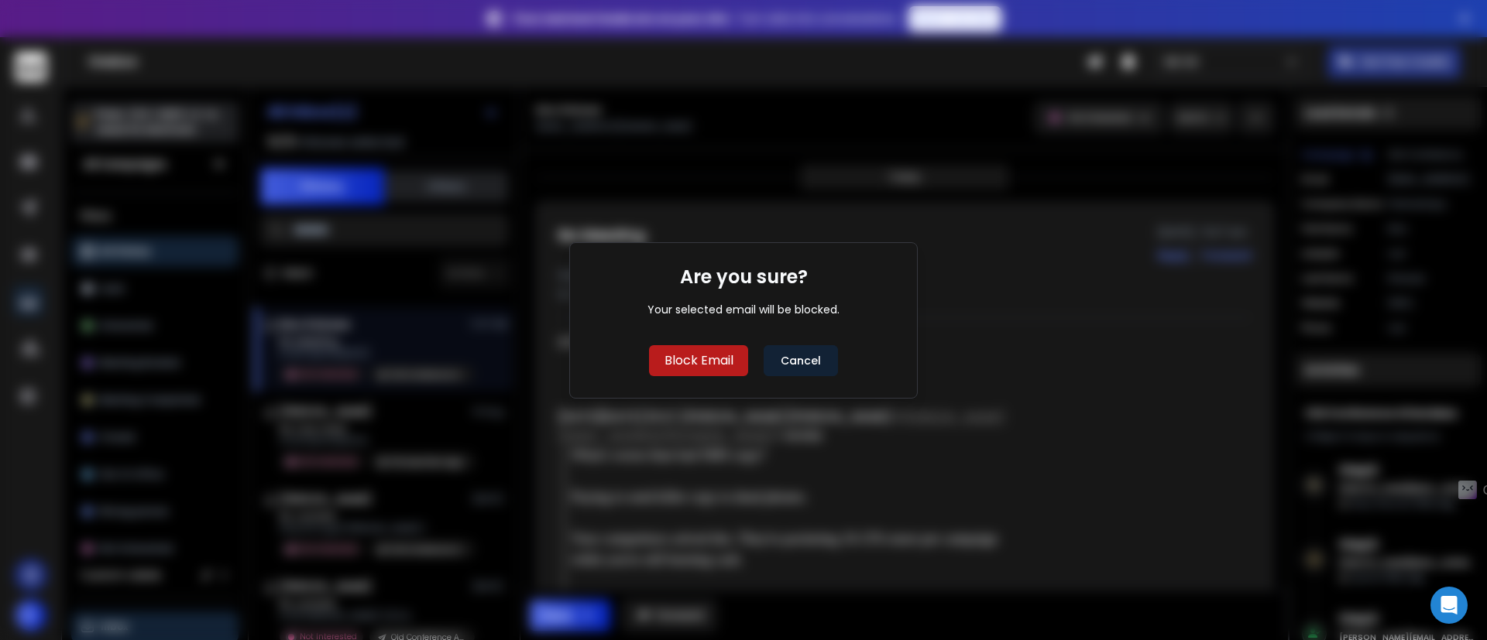
click at [705, 363] on button "Block Email" at bounding box center [698, 360] width 99 height 31
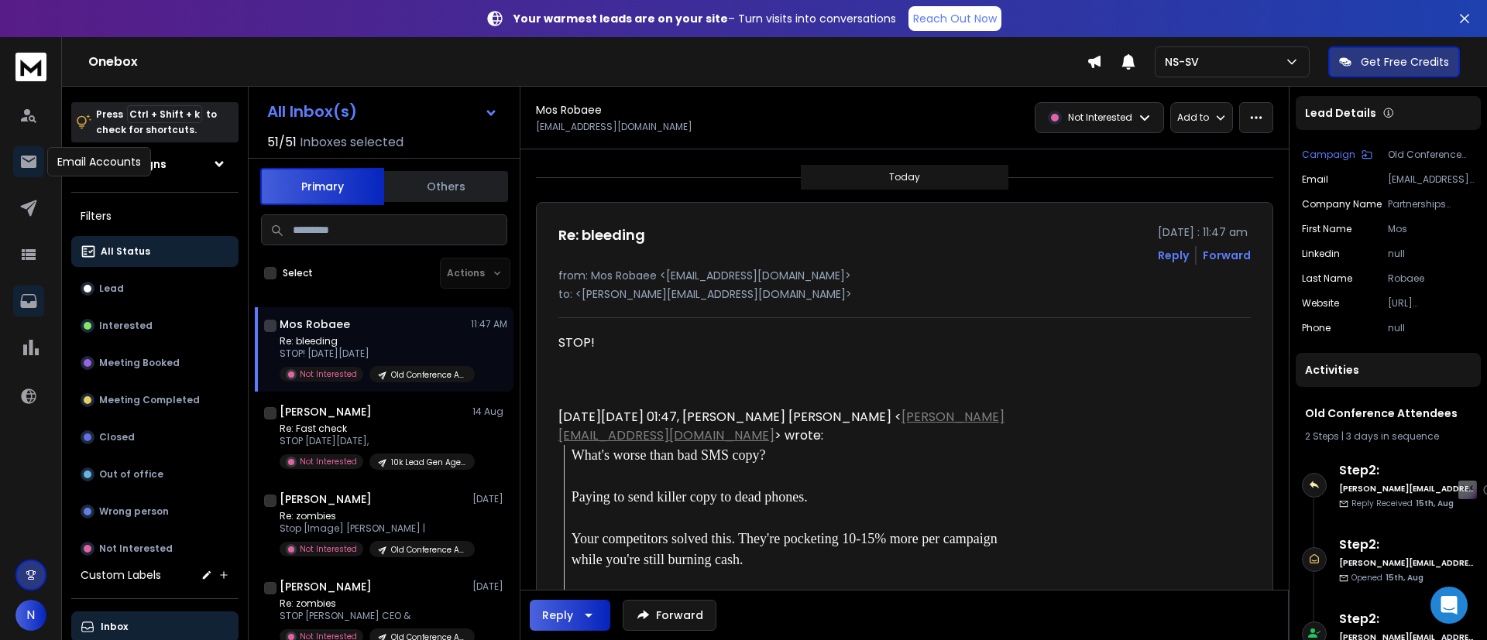
click at [21, 159] on icon at bounding box center [28, 162] width 15 height 12
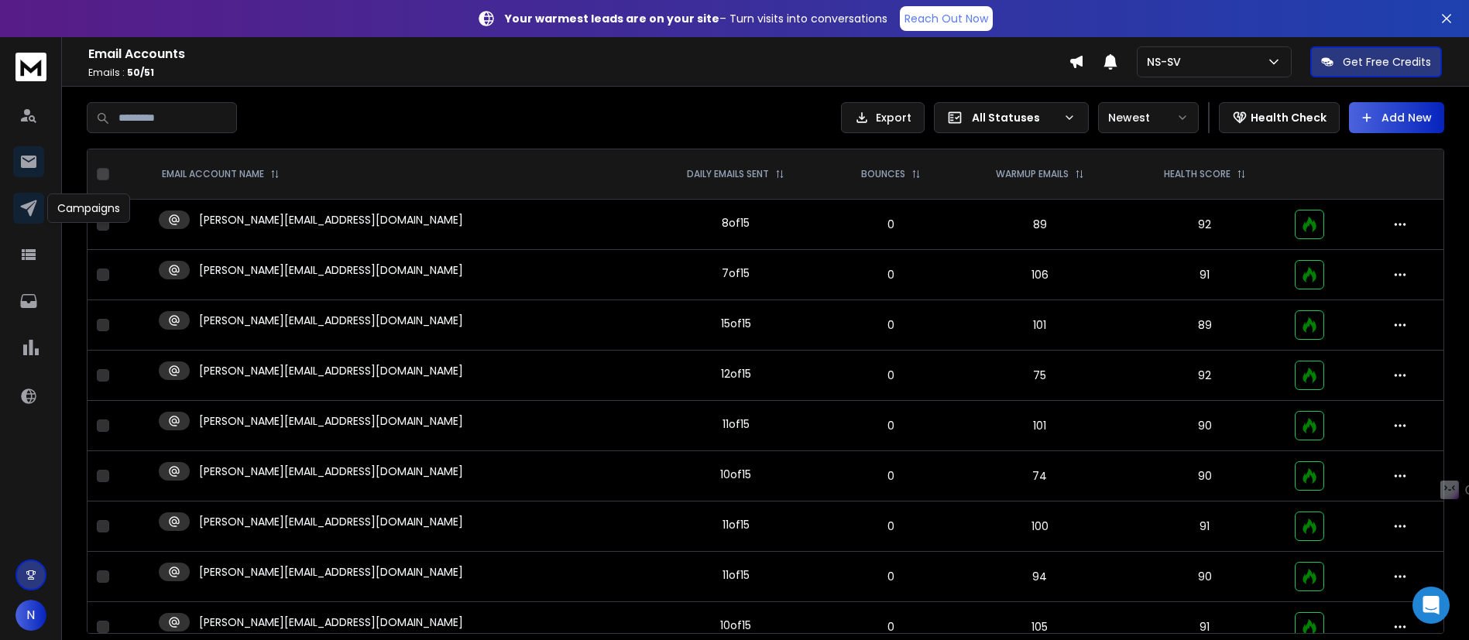
click at [27, 211] on icon at bounding box center [28, 208] width 19 height 19
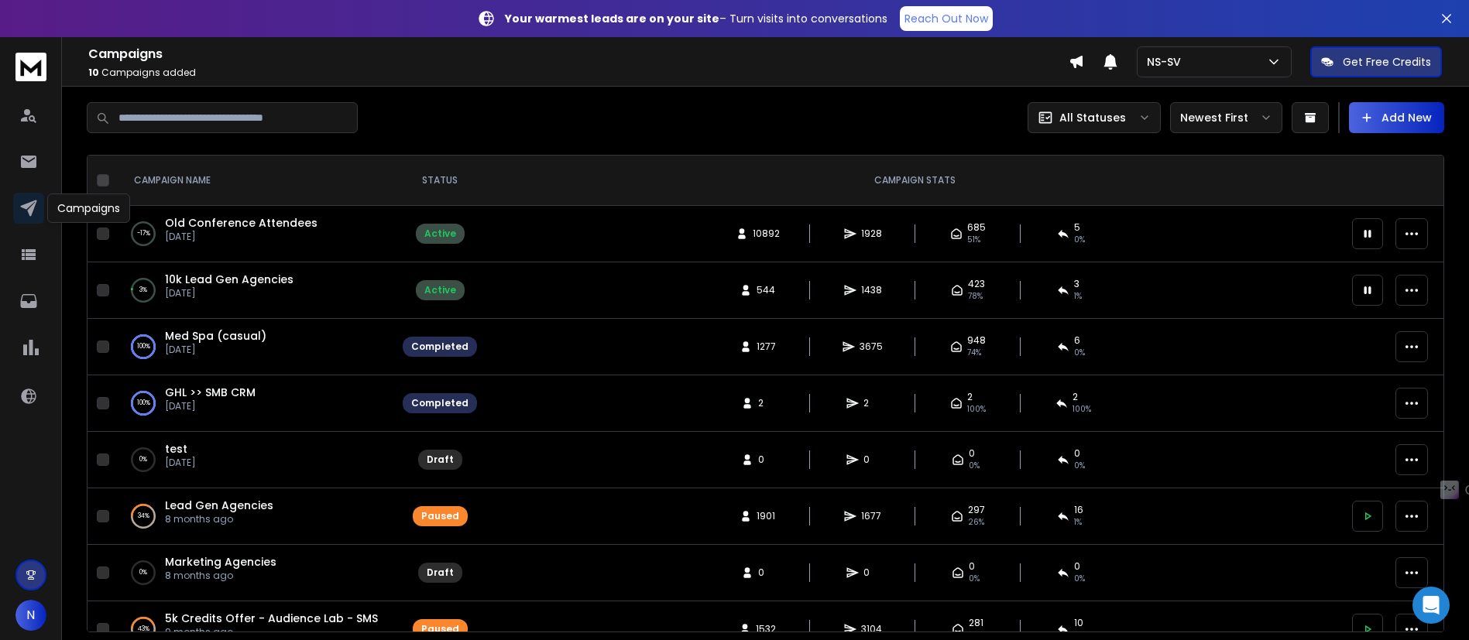
click at [231, 222] on span "Old Conference Attendees" at bounding box center [241, 222] width 153 height 15
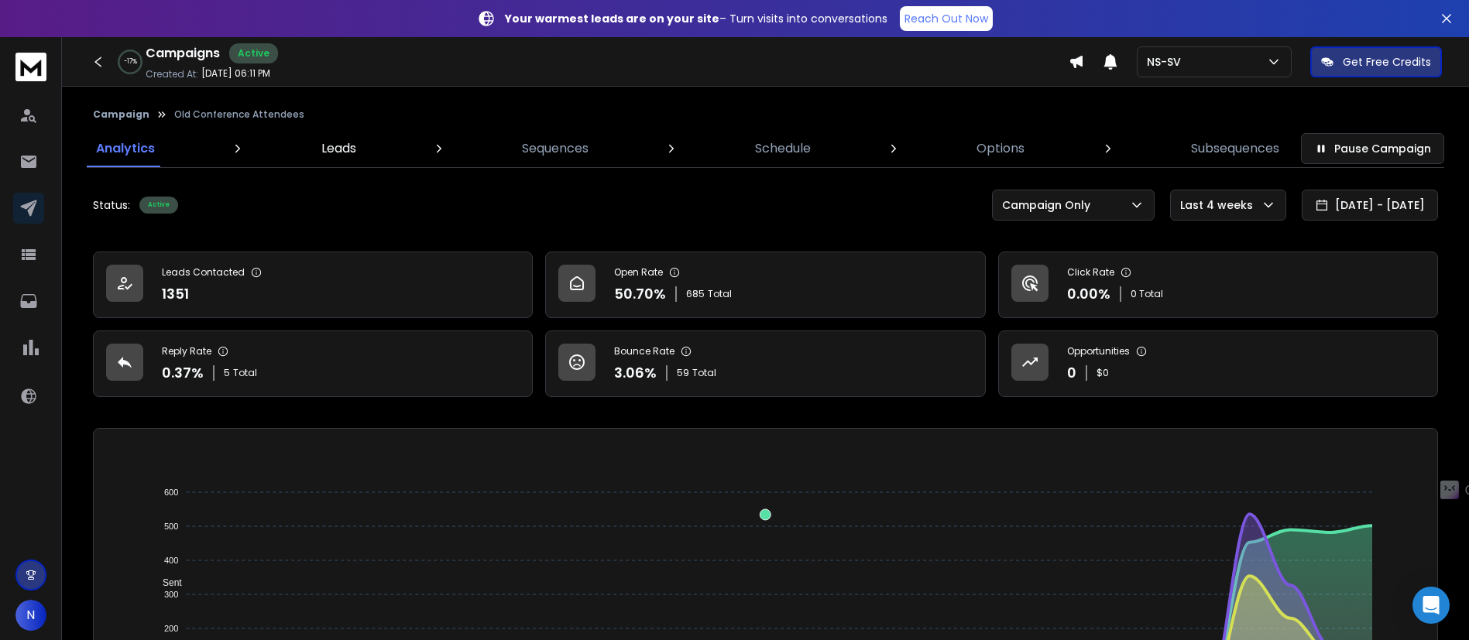
click at [347, 140] on p "Leads" at bounding box center [338, 148] width 35 height 19
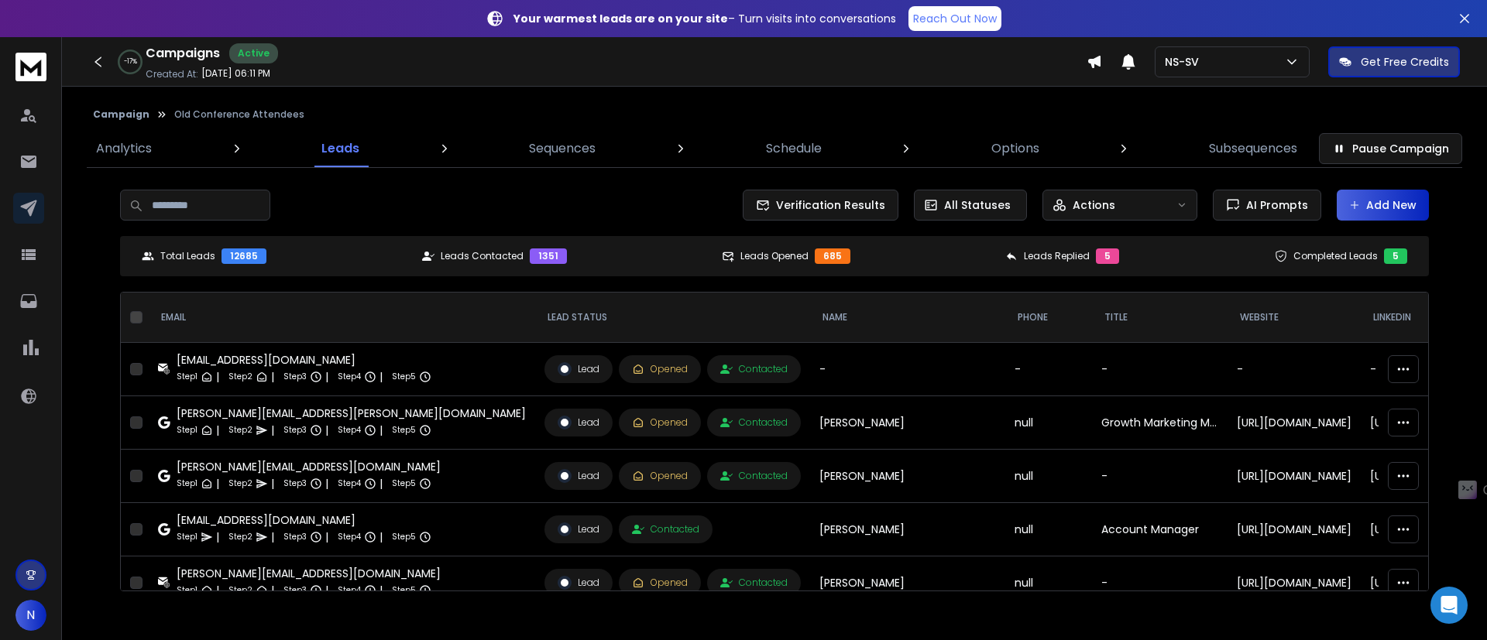
click at [1384, 200] on button "Add New" at bounding box center [1382, 205] width 92 height 31
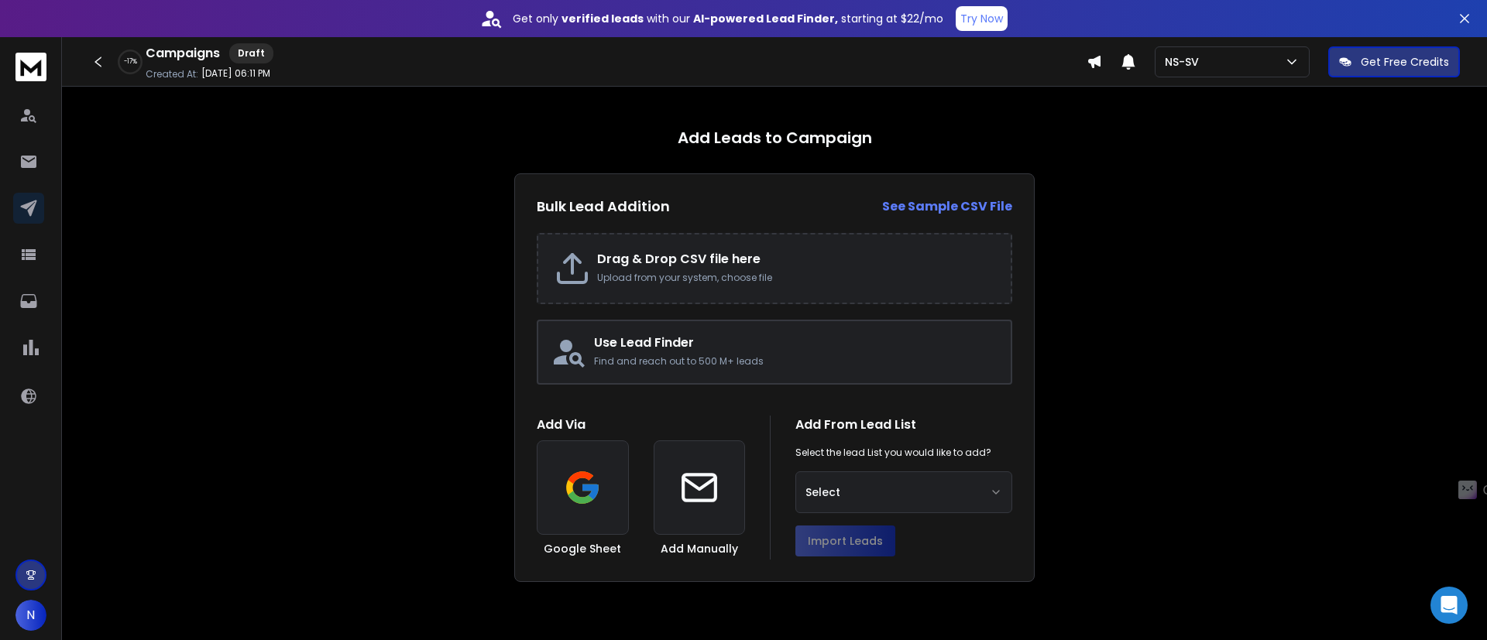
click at [659, 241] on div "Drag & Drop CSV file here Upload from your system, choose file" at bounding box center [774, 268] width 475 height 71
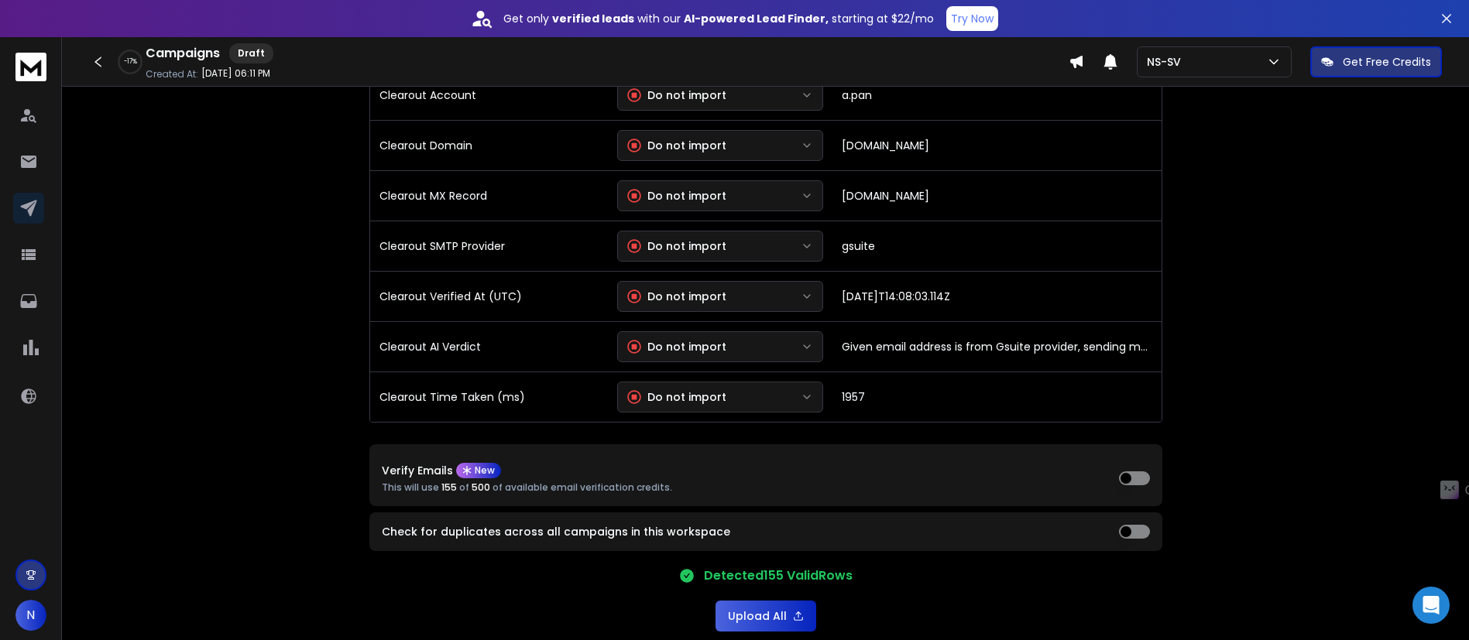
scroll to position [1146, 0]
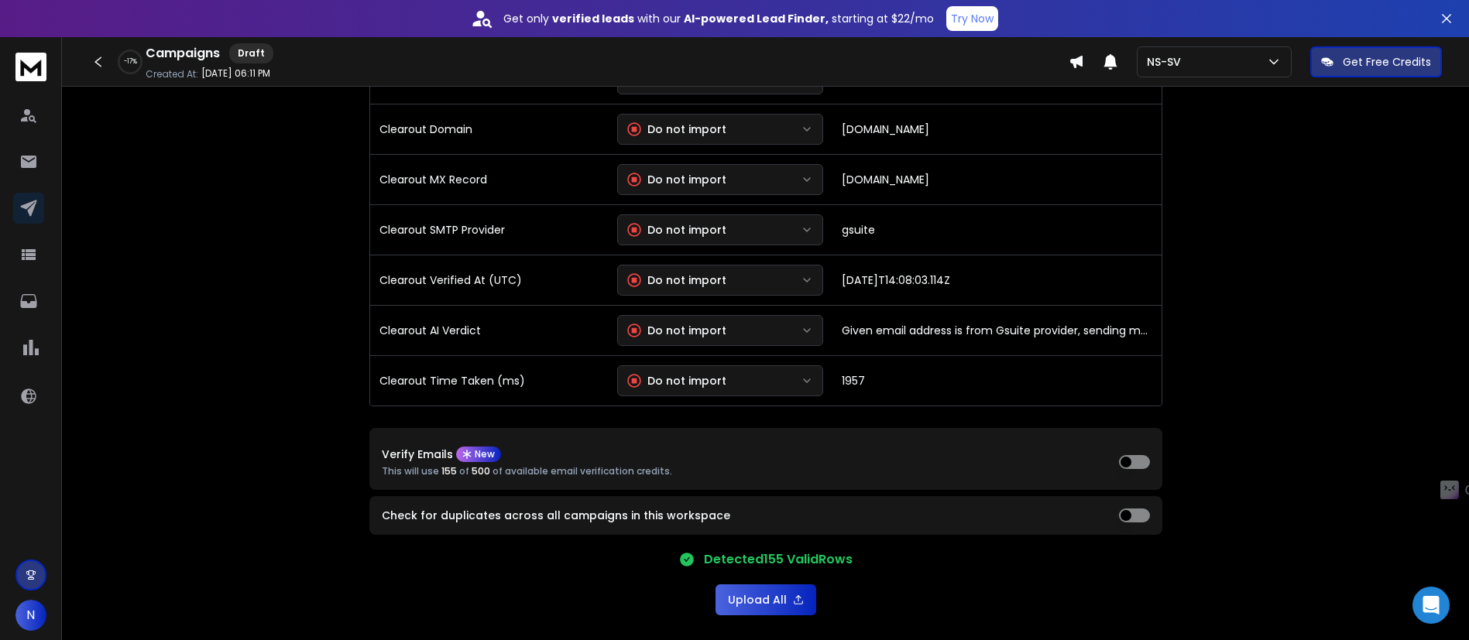
click at [777, 612] on button "Upload All" at bounding box center [765, 600] width 101 height 31
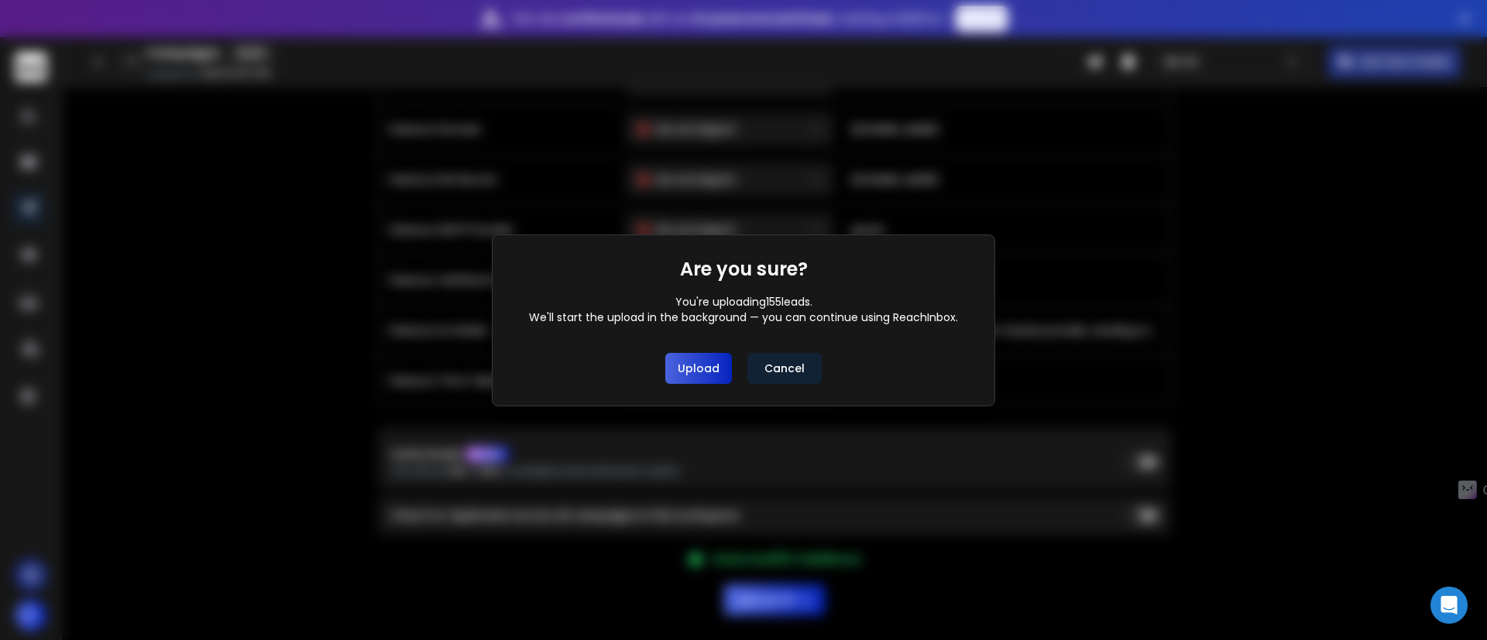
click at [701, 377] on button "Upload" at bounding box center [698, 368] width 67 height 31
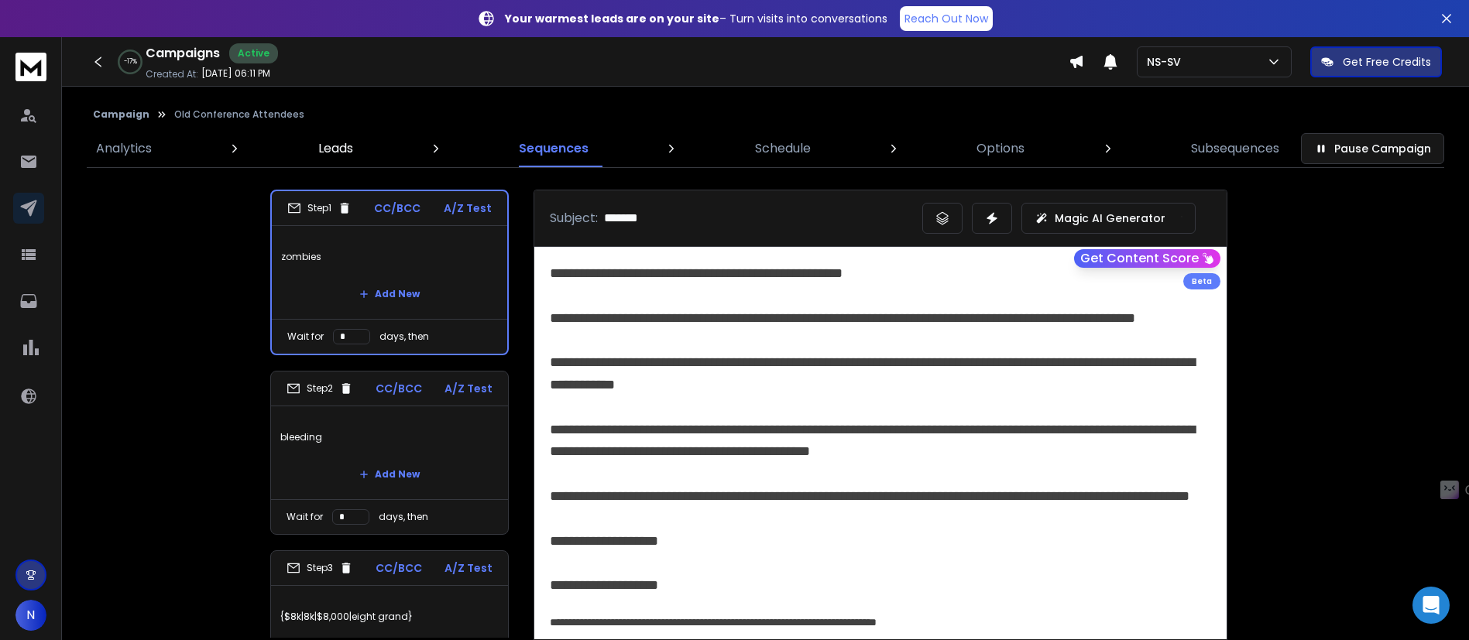
click at [342, 160] on link "Leads" at bounding box center [335, 148] width 53 height 37
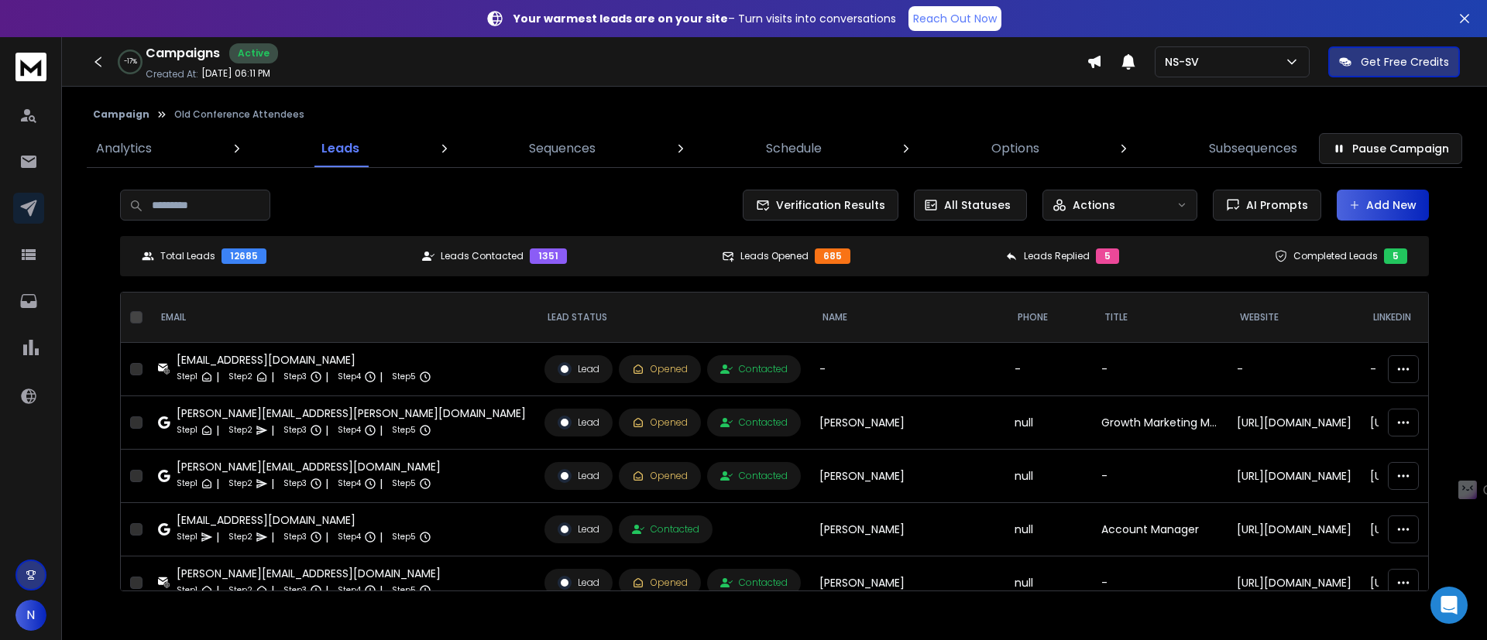
click at [1360, 207] on icon at bounding box center [1354, 205] width 11 height 11
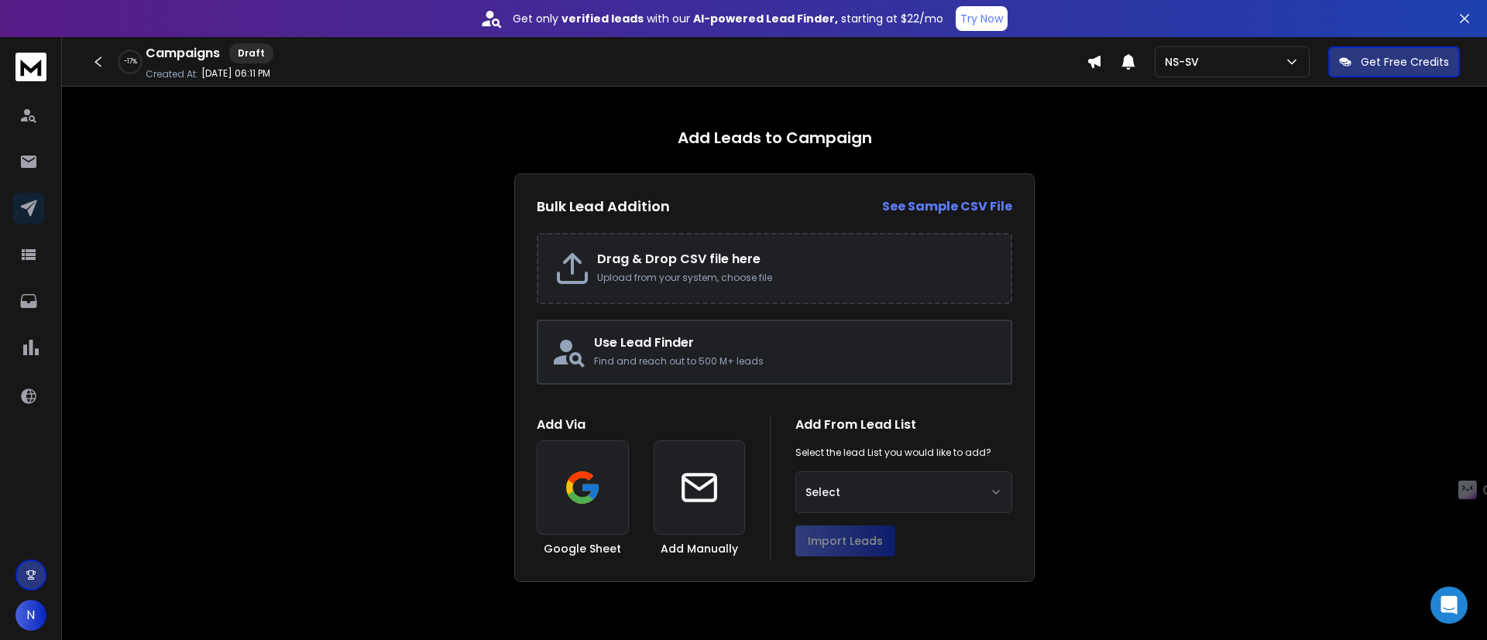
click at [622, 257] on h2 "Drag & Drop CSV file here" at bounding box center [796, 259] width 398 height 19
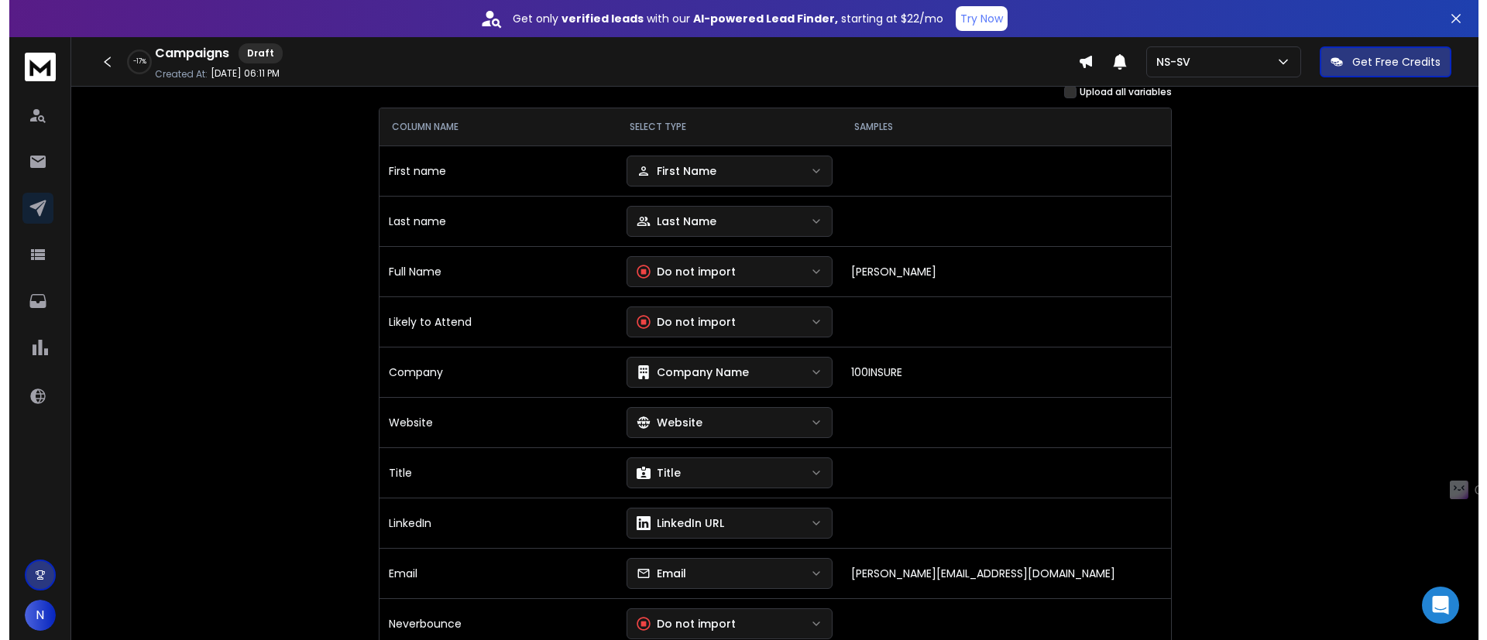
scroll to position [248, 0]
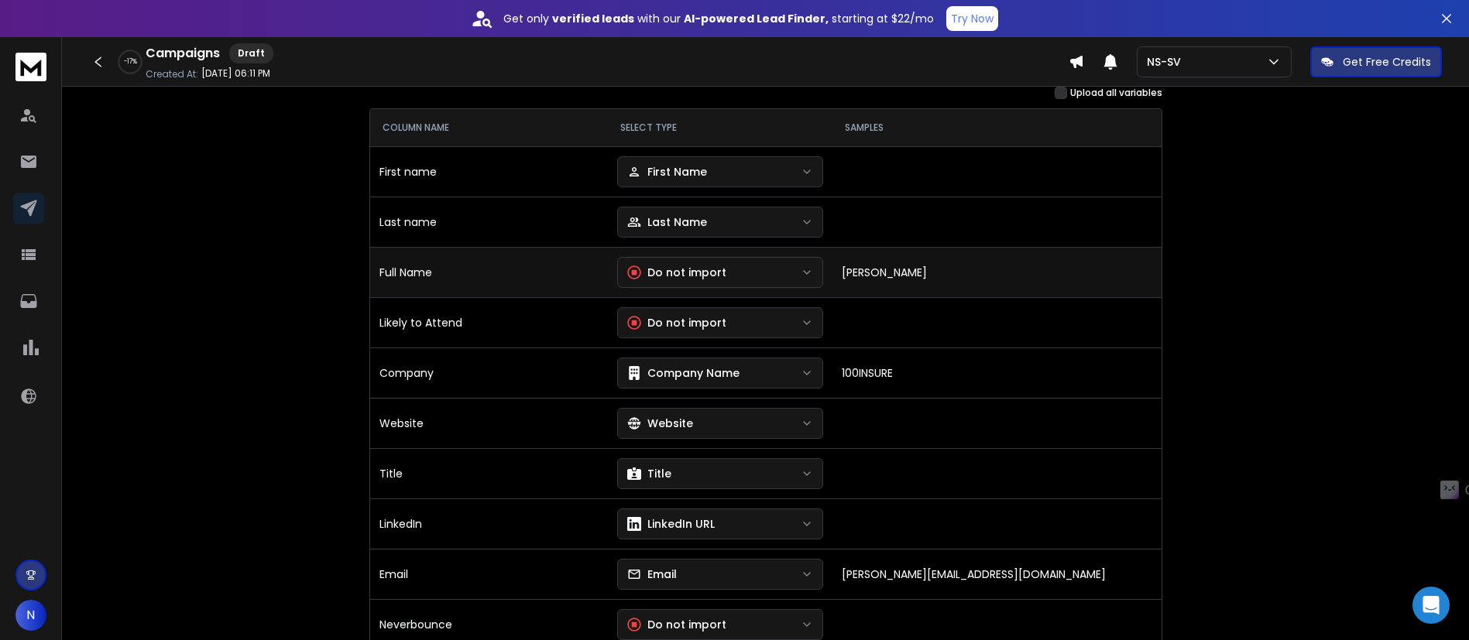
click at [691, 275] on div "Do not import" at bounding box center [676, 272] width 99 height 15
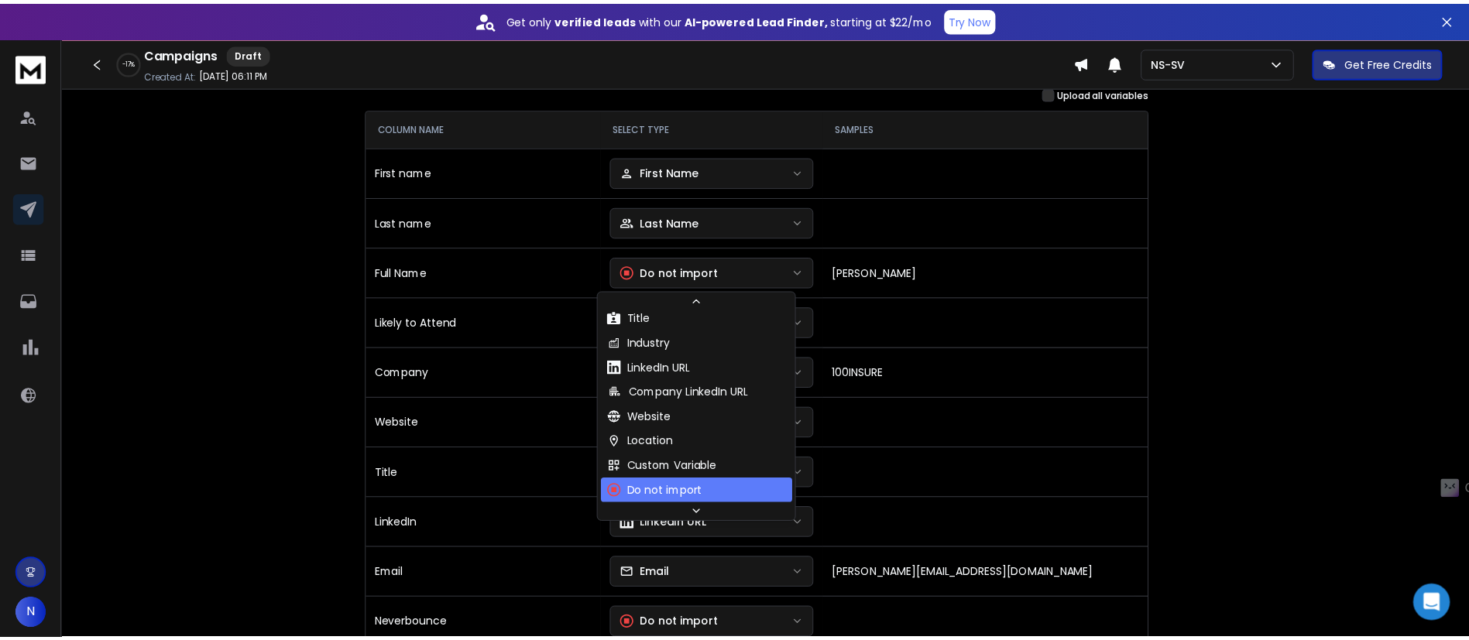
scroll to position [0, 0]
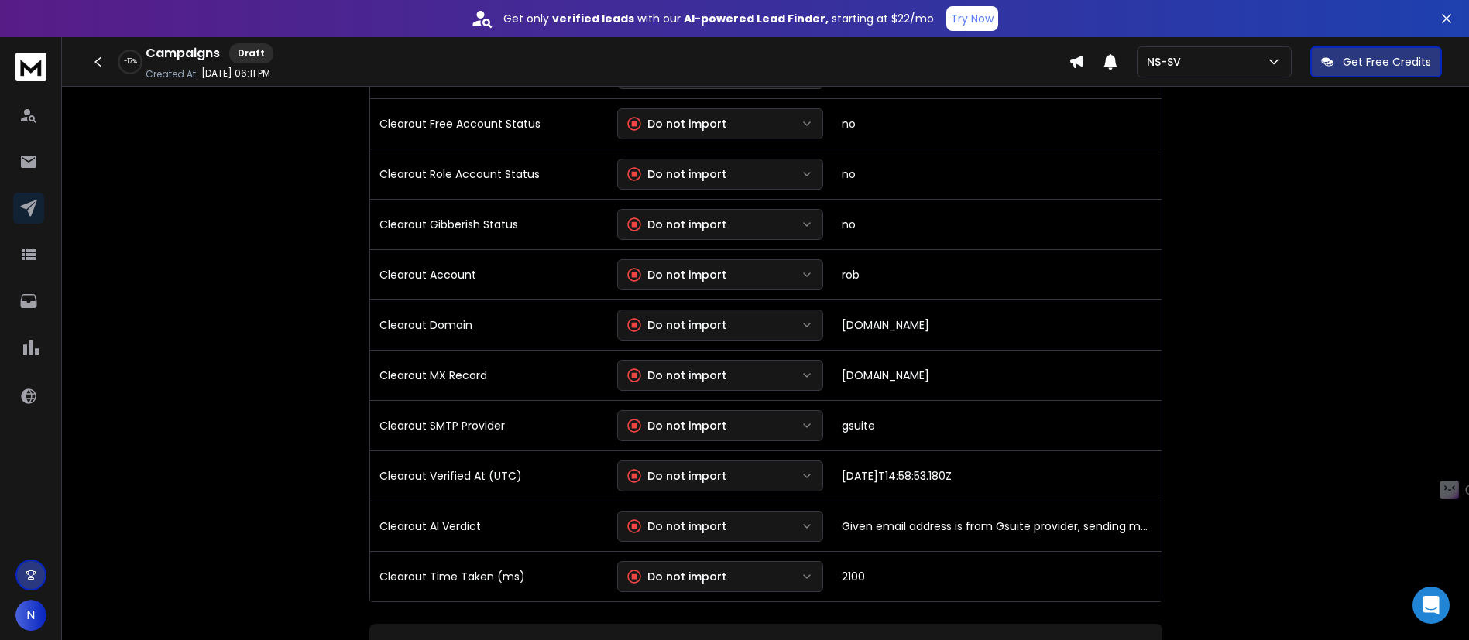
scroll to position [1202, 0]
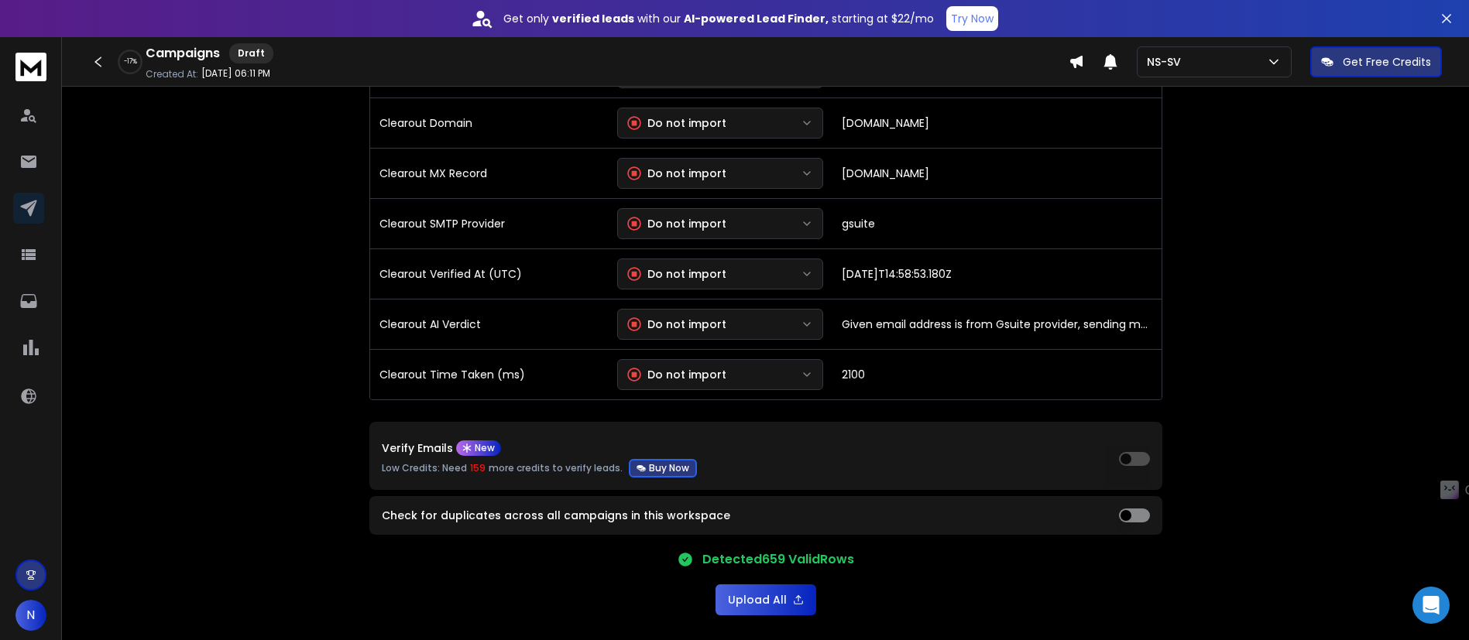
click at [758, 596] on button "Upload All" at bounding box center [765, 600] width 101 height 31
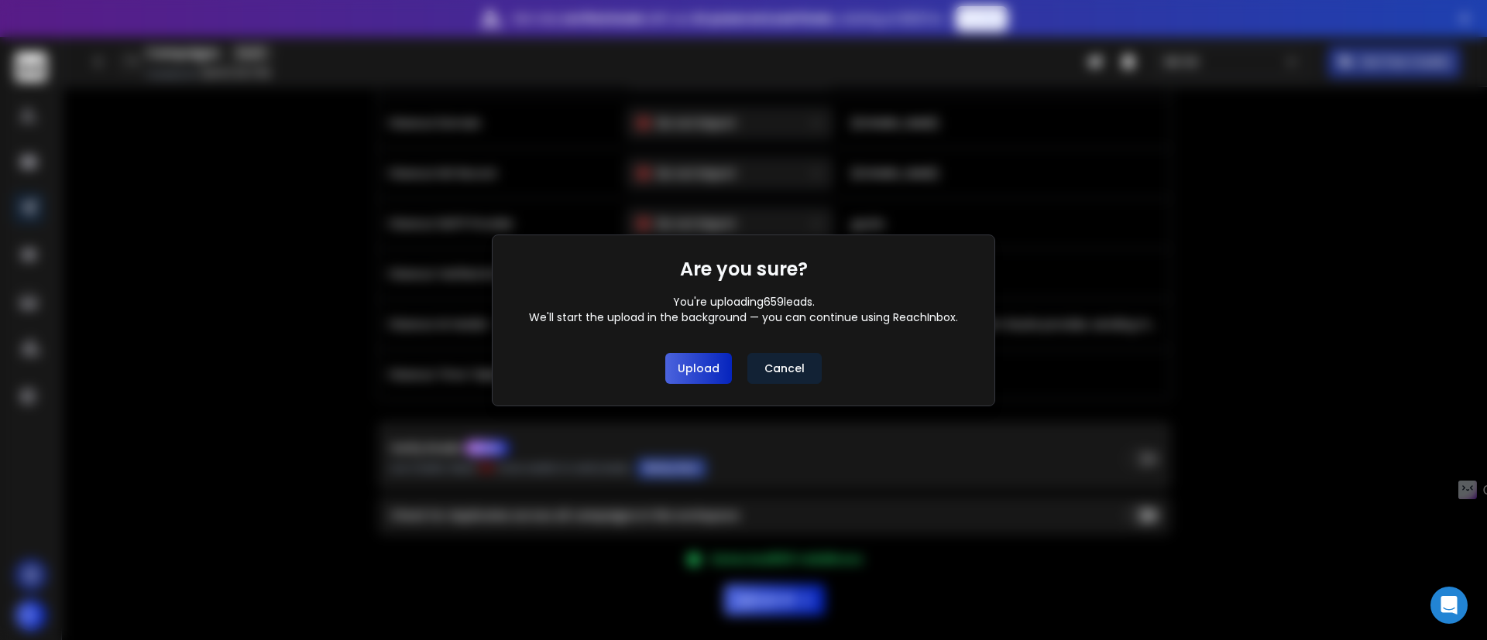
click at [697, 365] on button "Upload" at bounding box center [698, 368] width 67 height 31
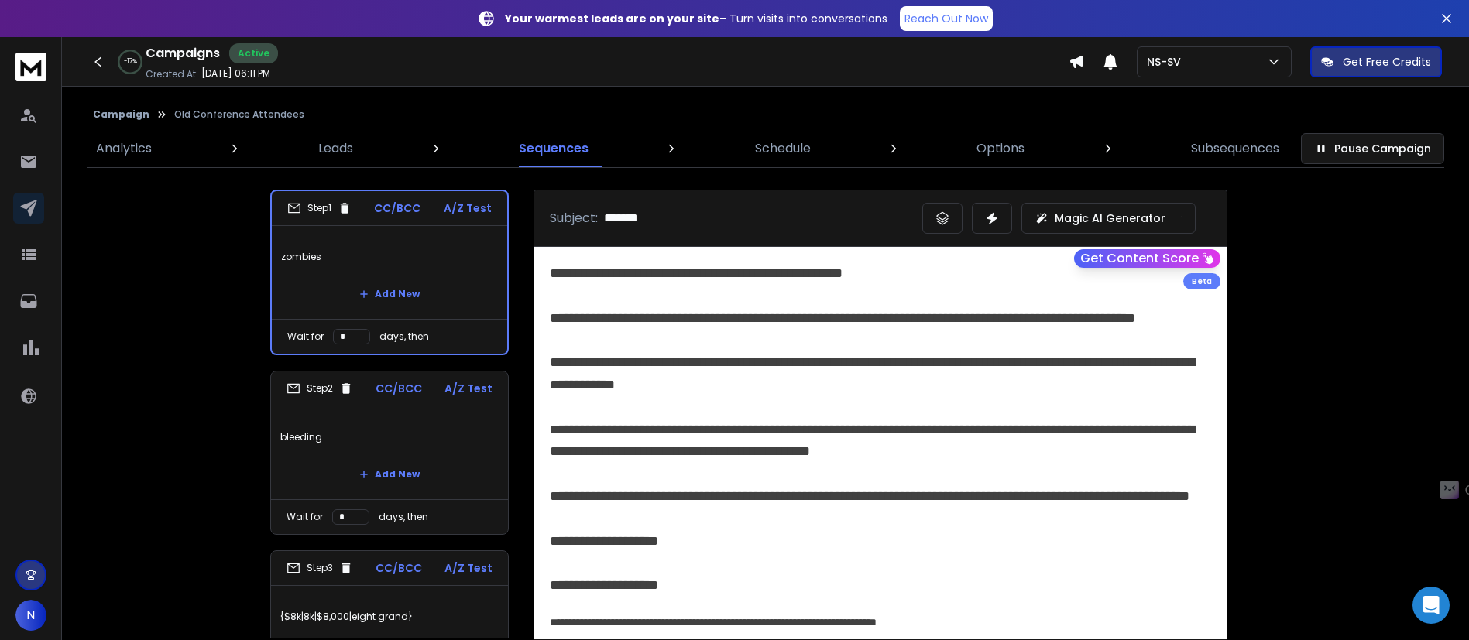
click at [86, 338] on div "**********" at bounding box center [765, 396] width 1407 height 619
click at [331, 145] on p "Leads" at bounding box center [335, 148] width 35 height 19
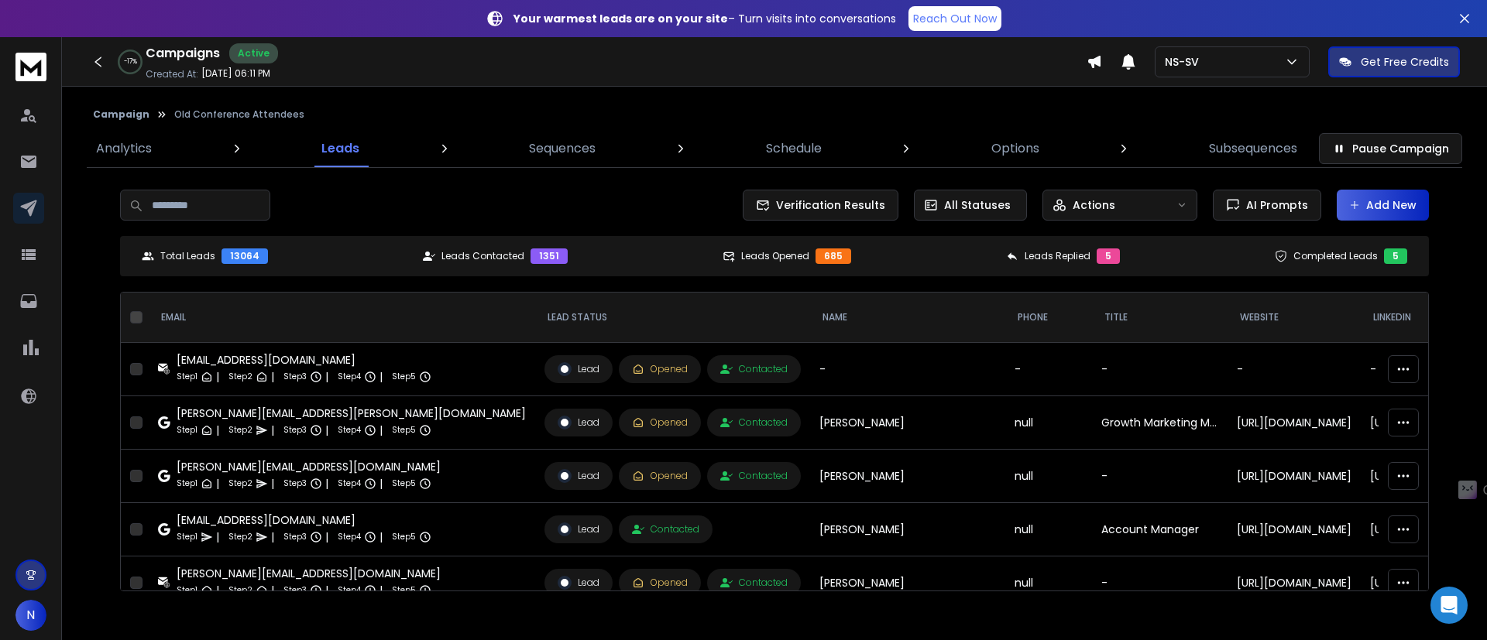
click at [1388, 204] on button "Add New" at bounding box center [1382, 205] width 92 height 31
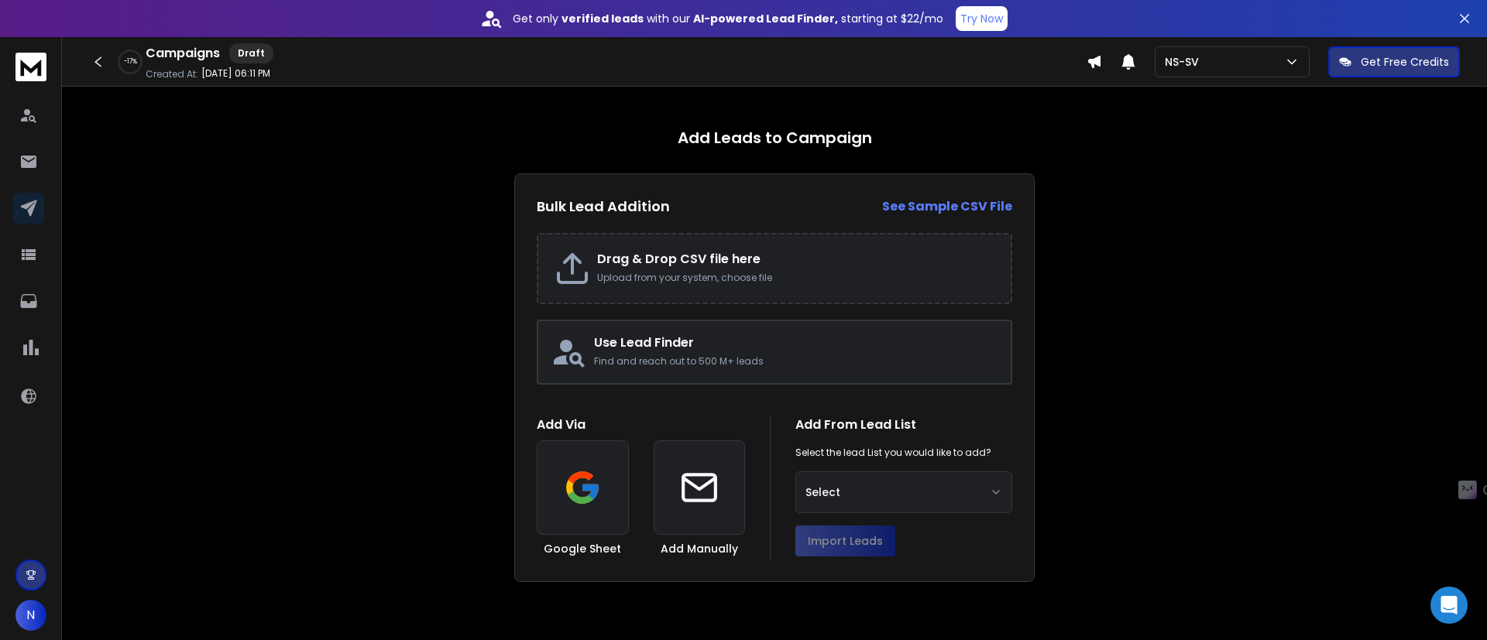
click at [711, 264] on h2 "Drag & Drop CSV file here" at bounding box center [796, 259] width 398 height 19
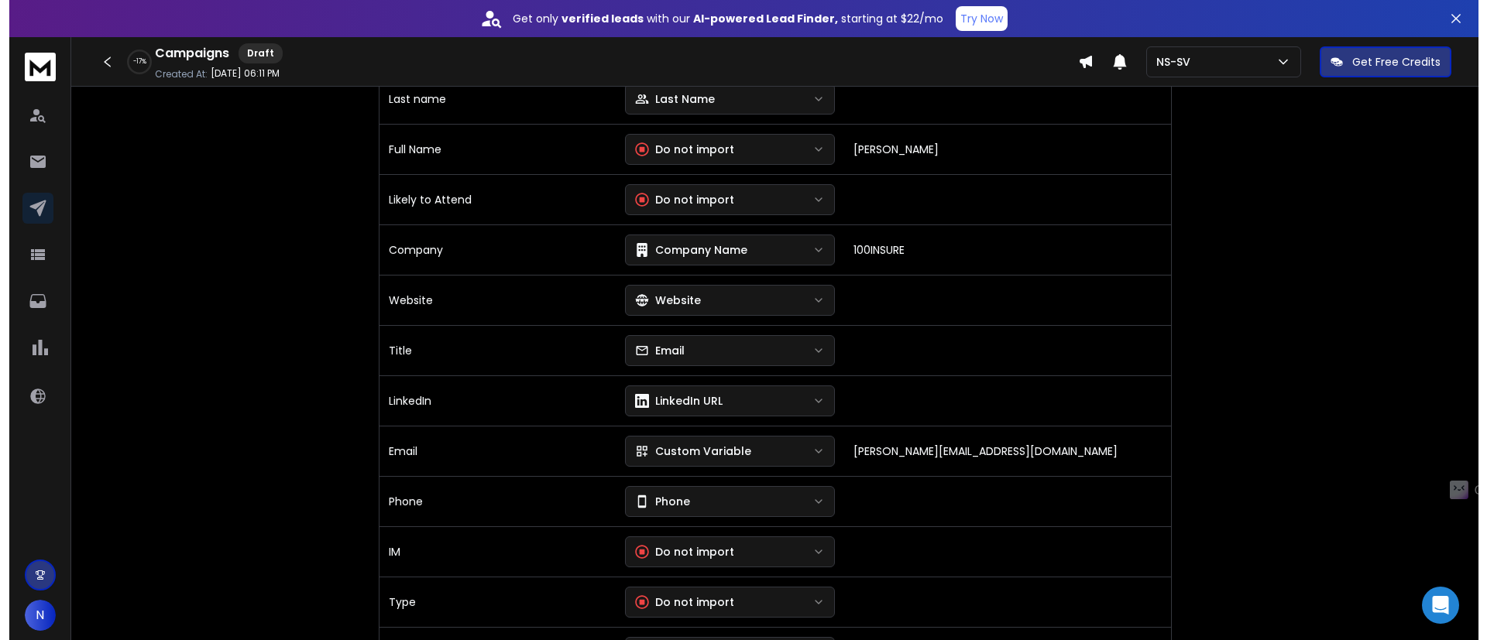
scroll to position [372, 0]
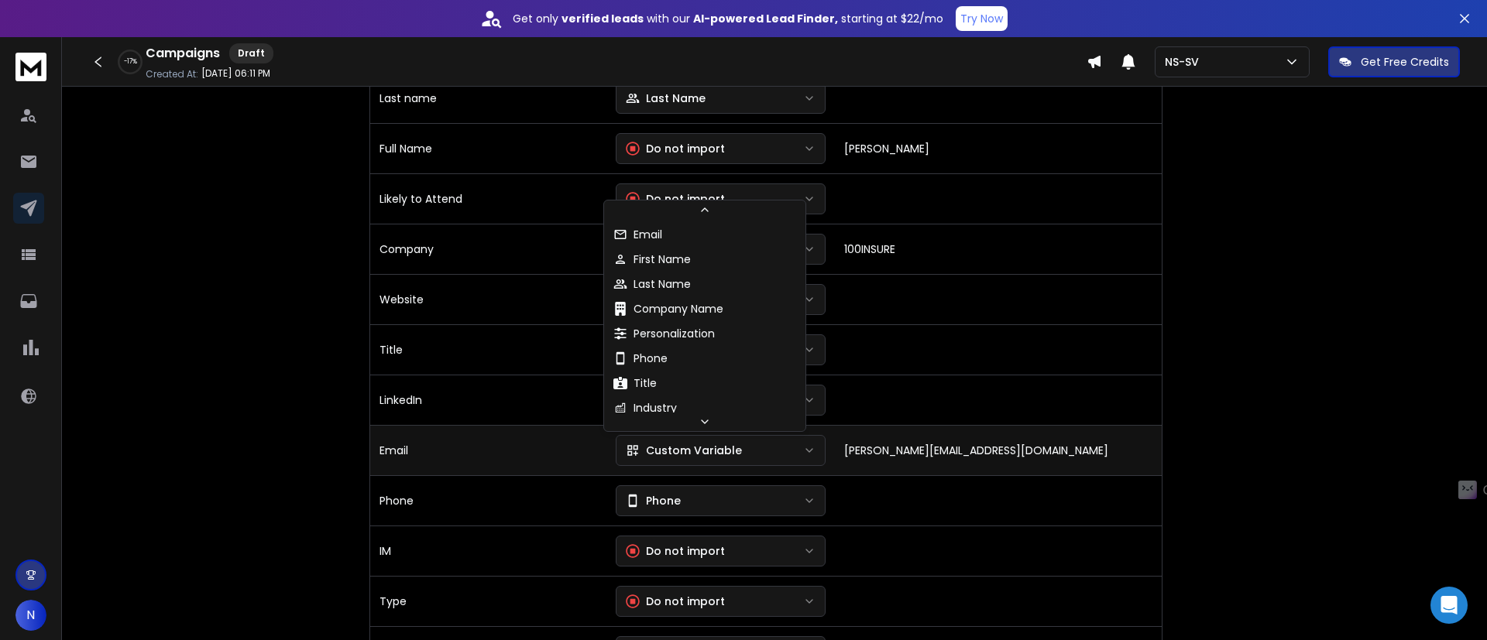
click at [691, 465] on button "Custom Variable" at bounding box center [721, 450] width 210 height 31
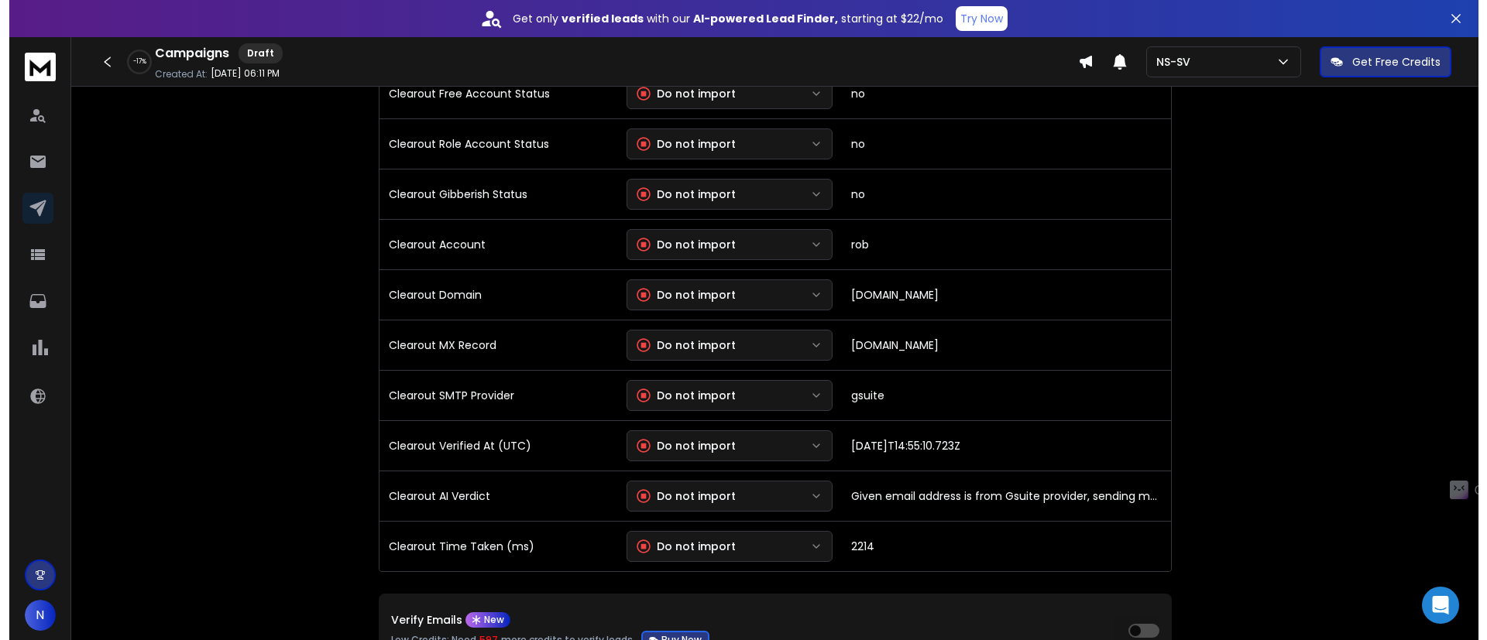
scroll to position [1353, 0]
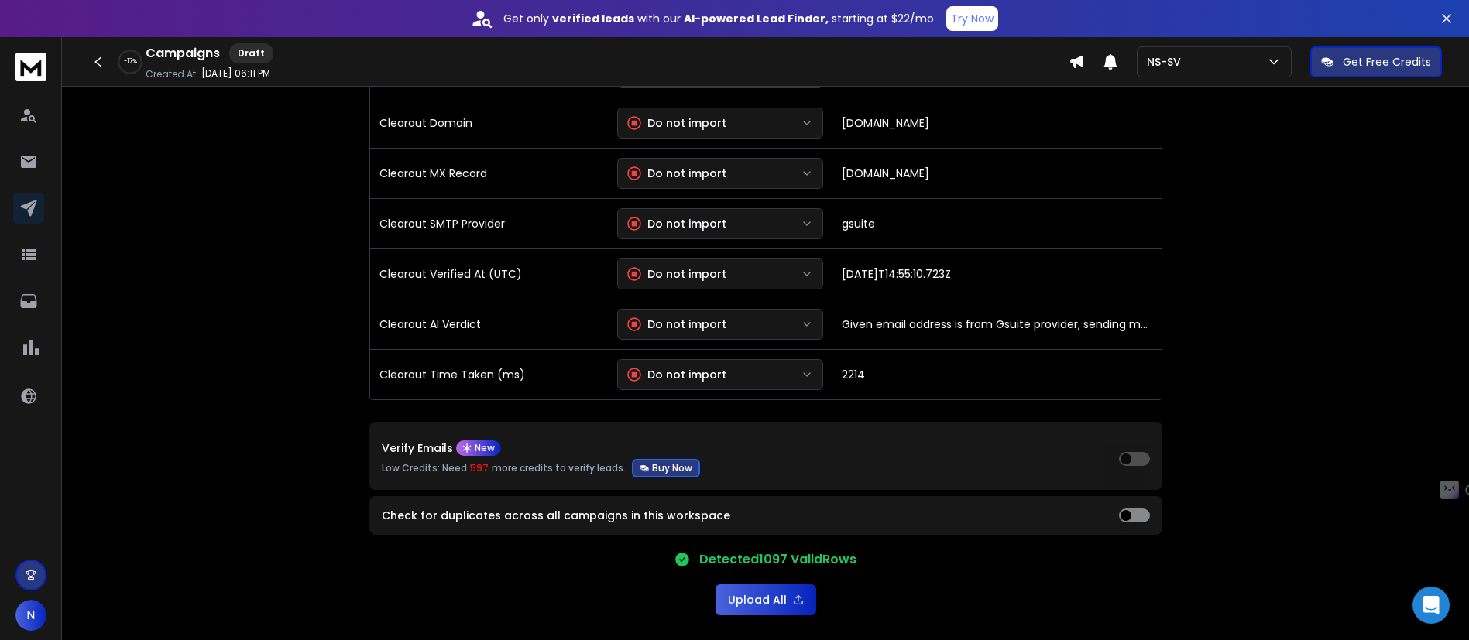
click at [760, 600] on button "Upload All" at bounding box center [765, 600] width 101 height 31
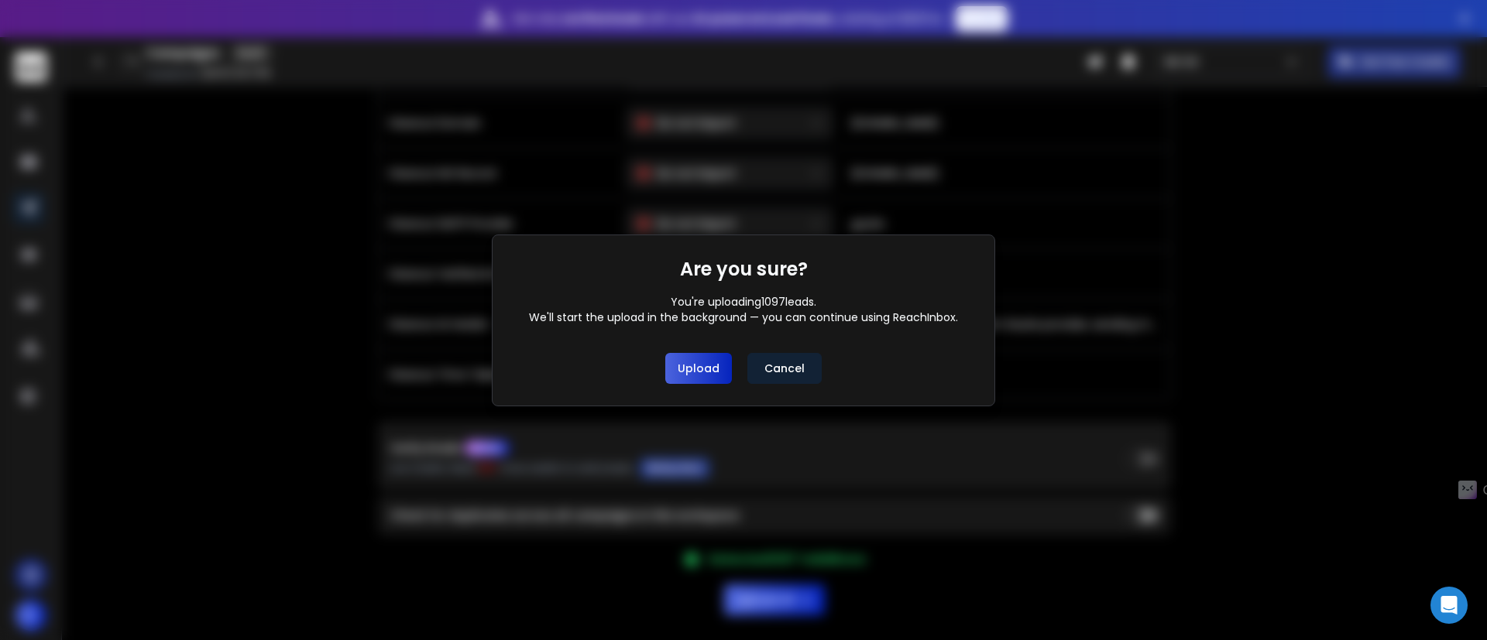
click at [699, 366] on button "Upload" at bounding box center [698, 368] width 67 height 31
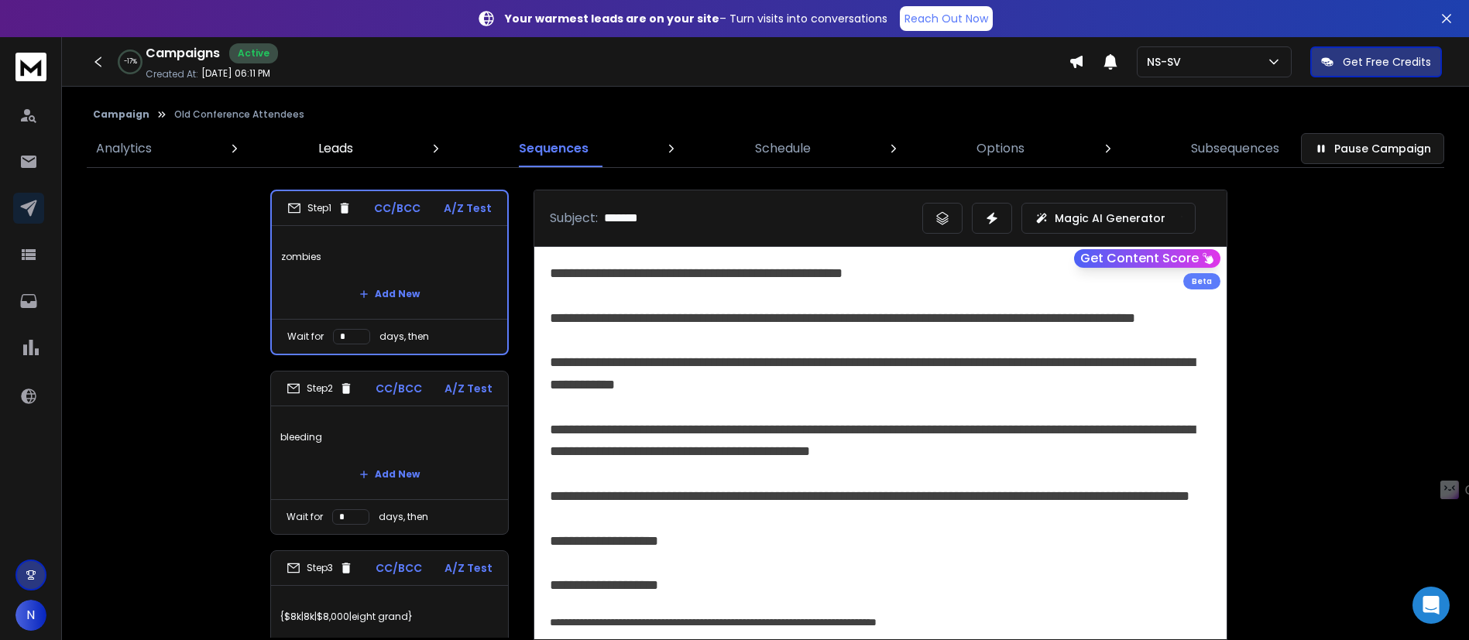
click at [334, 149] on p "Leads" at bounding box center [335, 148] width 35 height 19
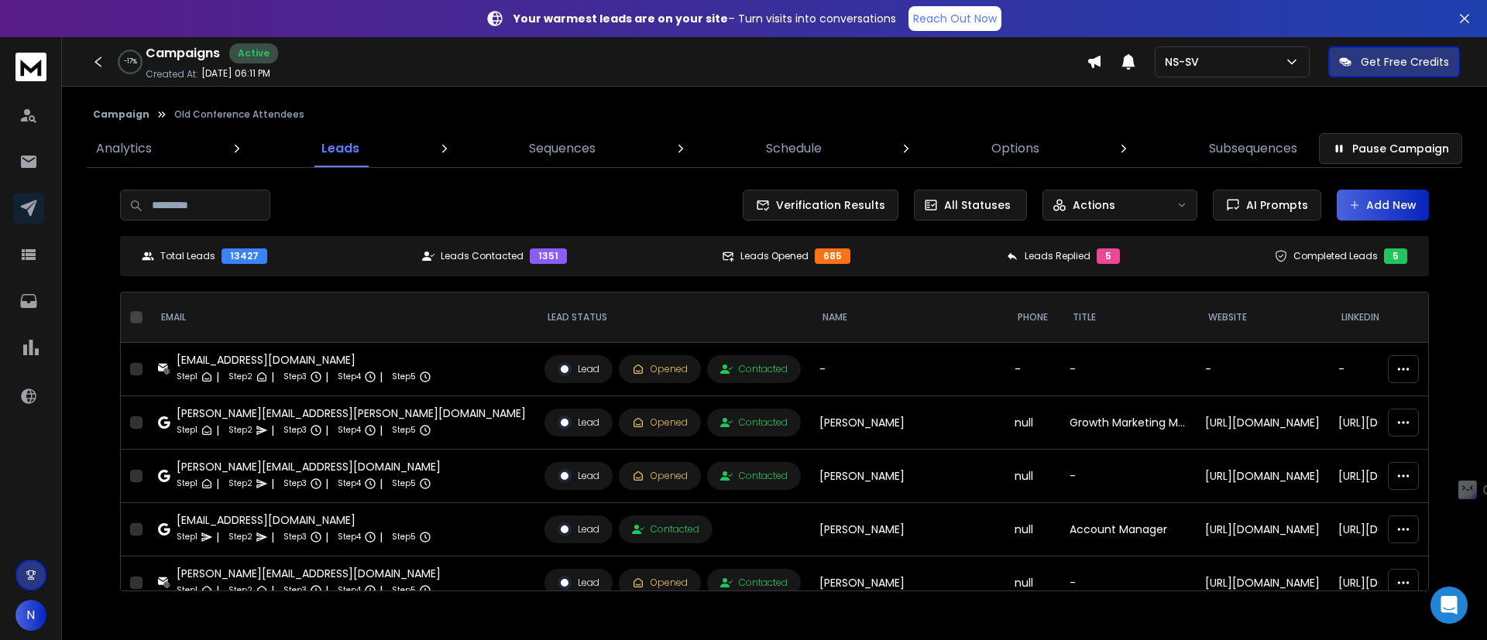
click at [1381, 212] on button "Add New" at bounding box center [1382, 205] width 92 height 31
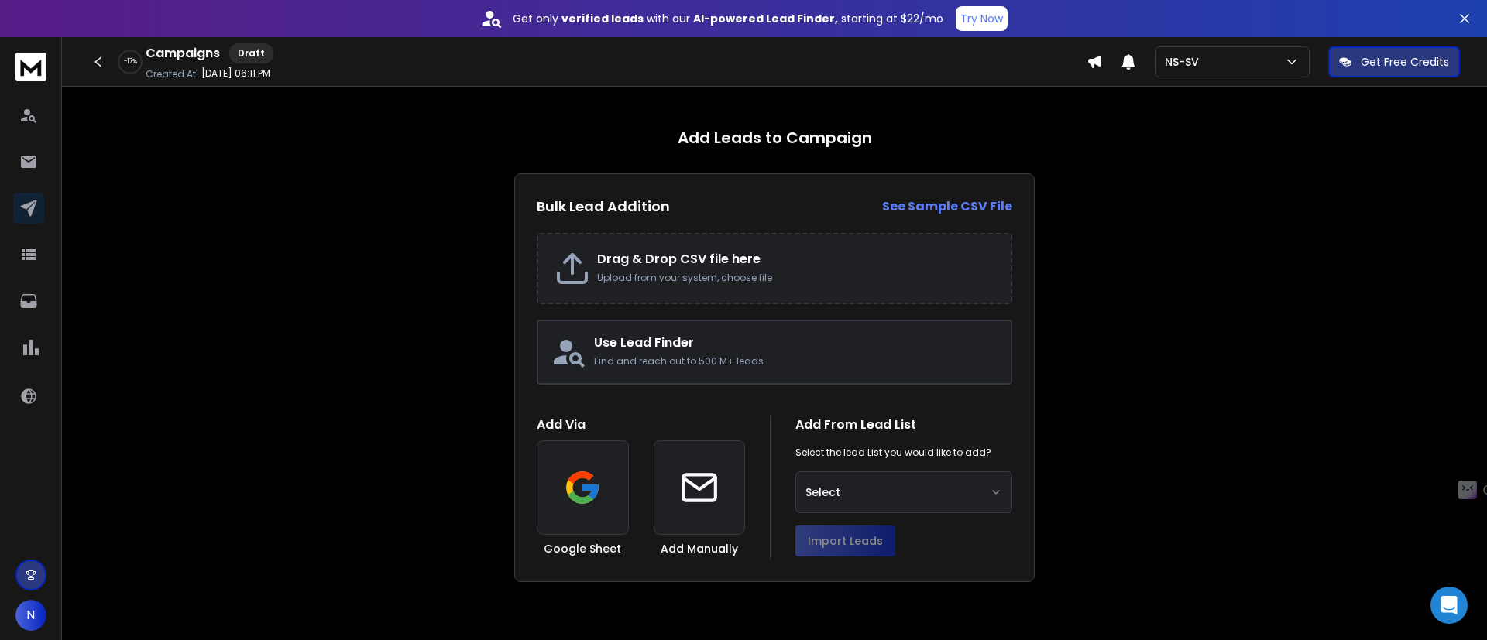
click at [780, 272] on p "Upload from your system, choose file" at bounding box center [796, 278] width 398 height 12
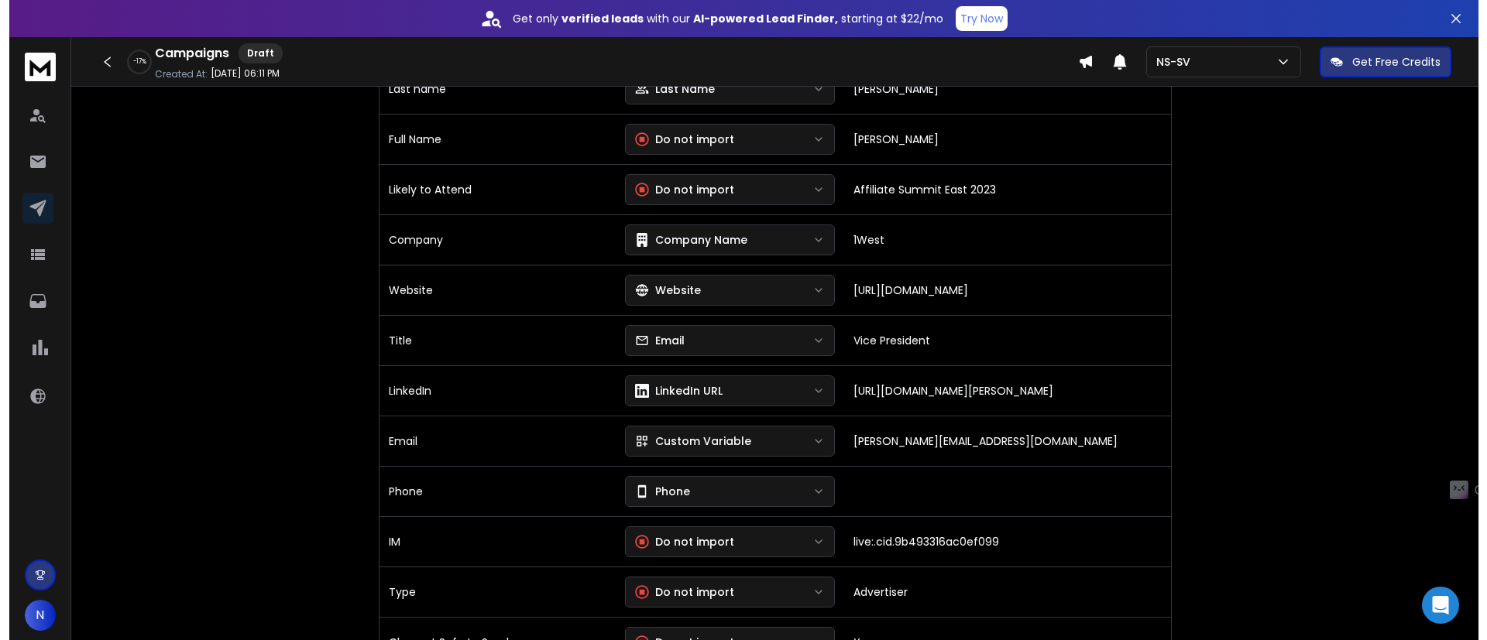
scroll to position [399, 0]
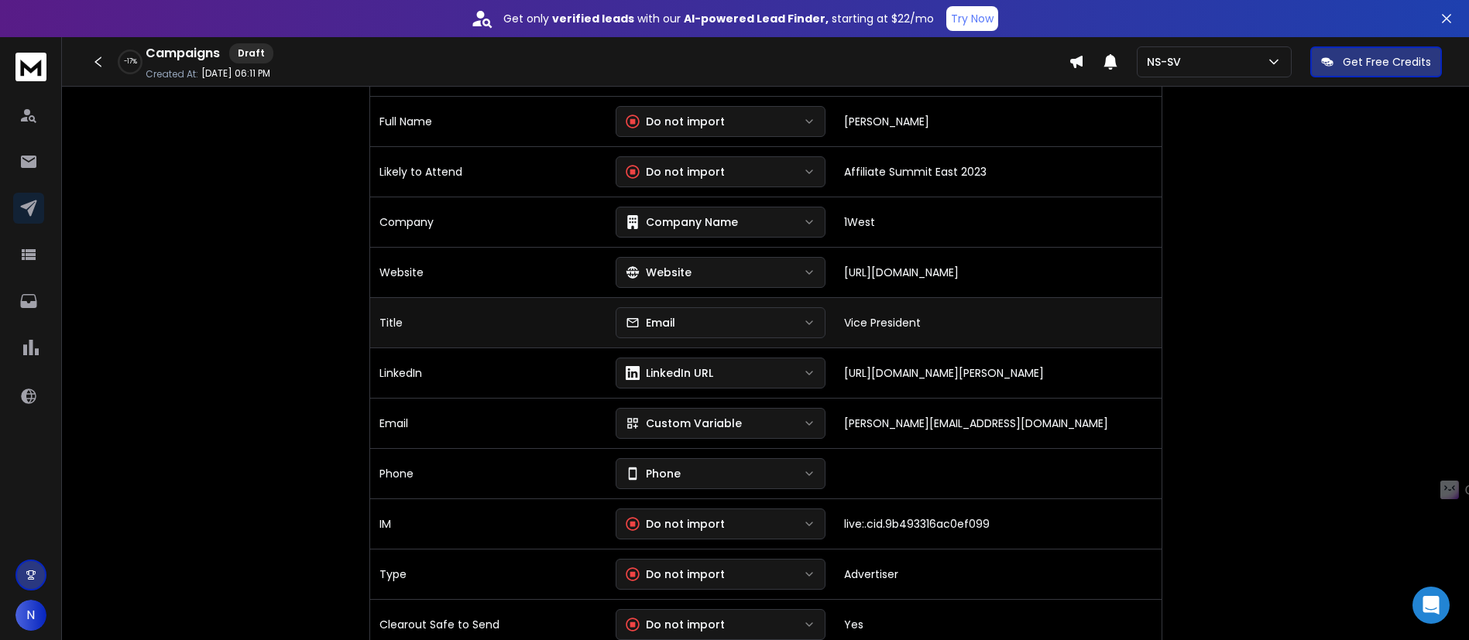
click at [627, 324] on icon "button" at bounding box center [633, 322] width 12 height 9
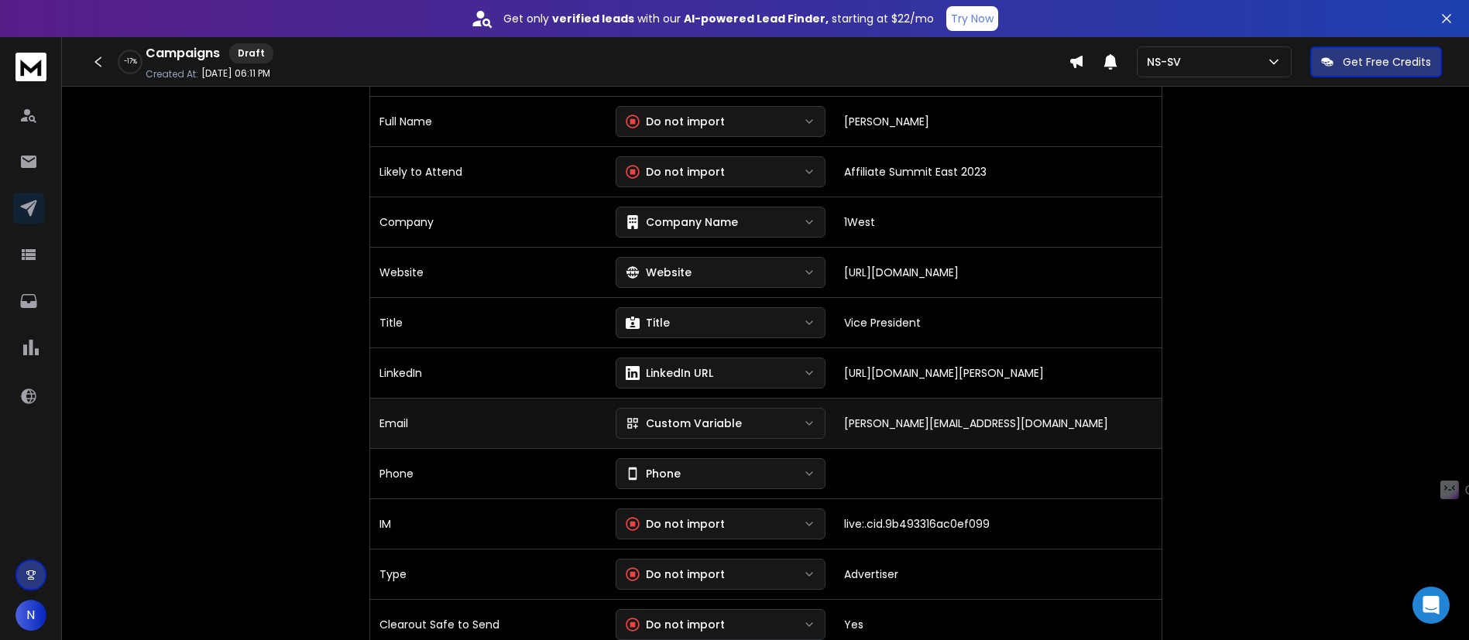
click at [640, 424] on div "Custom Variable" at bounding box center [684, 423] width 116 height 15
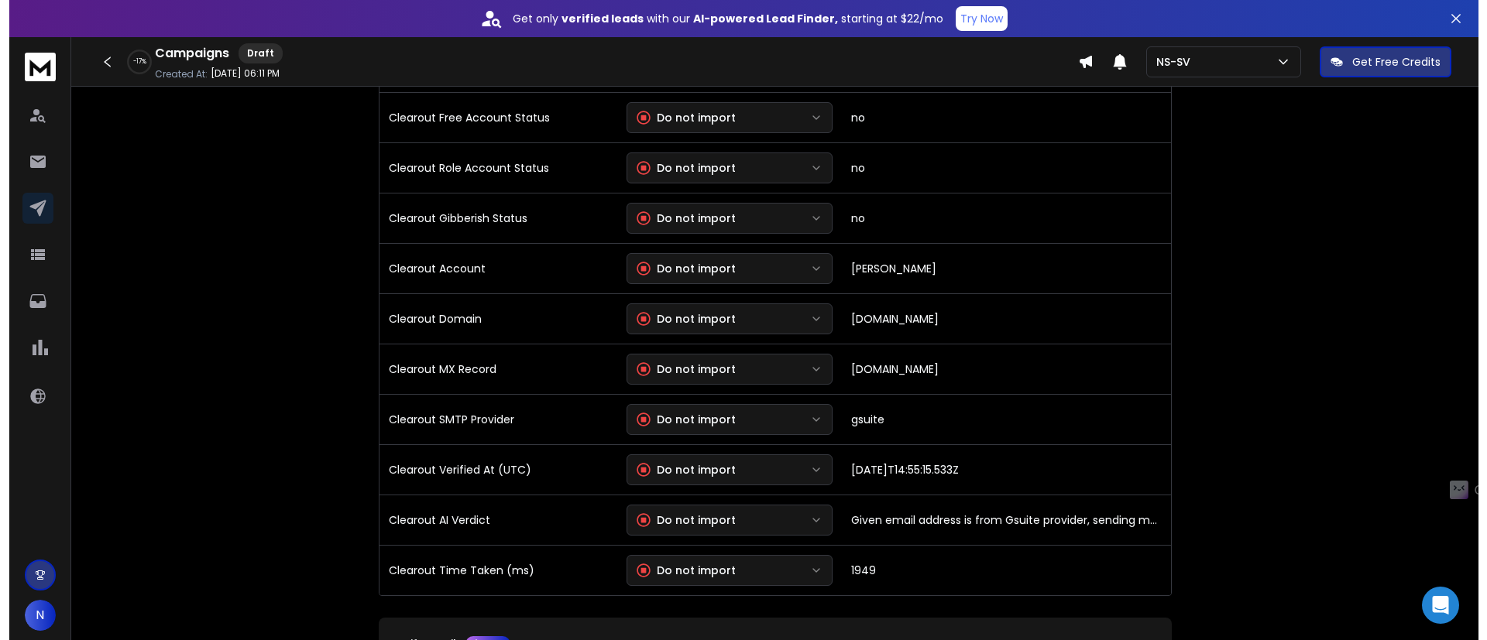
scroll to position [1303, 0]
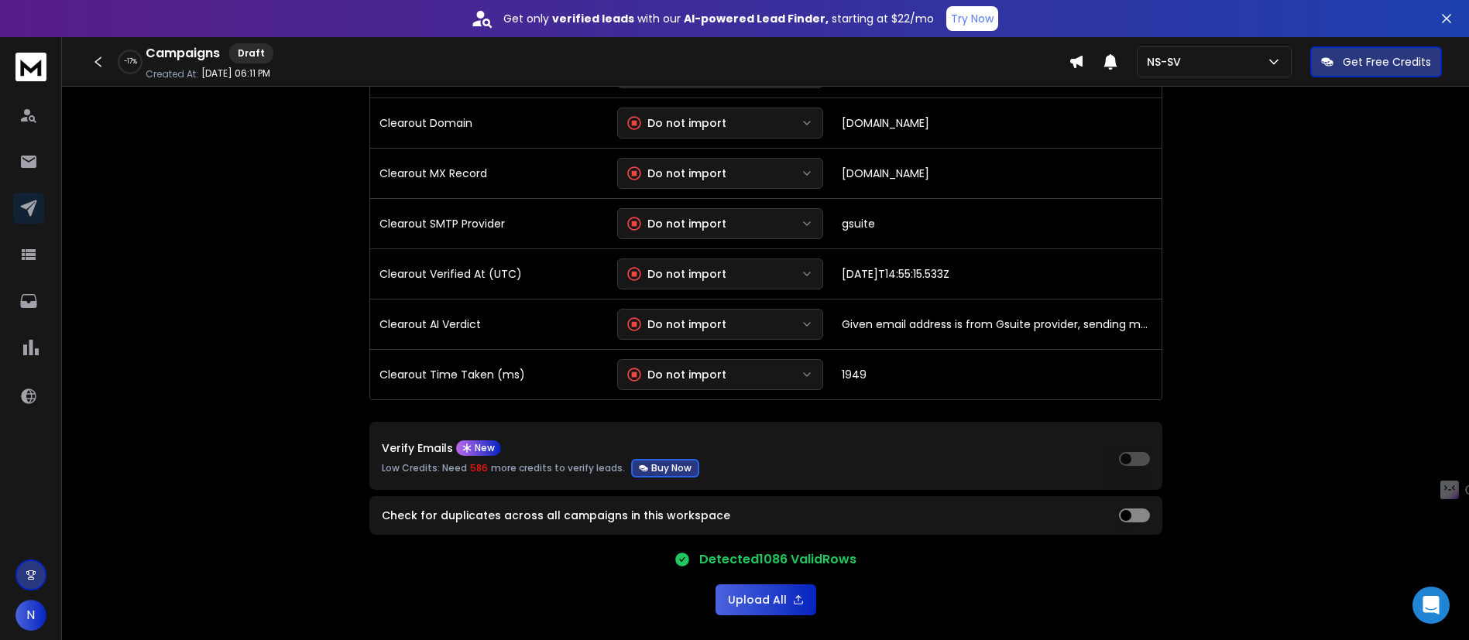
click at [757, 608] on button "Upload All" at bounding box center [765, 600] width 101 height 31
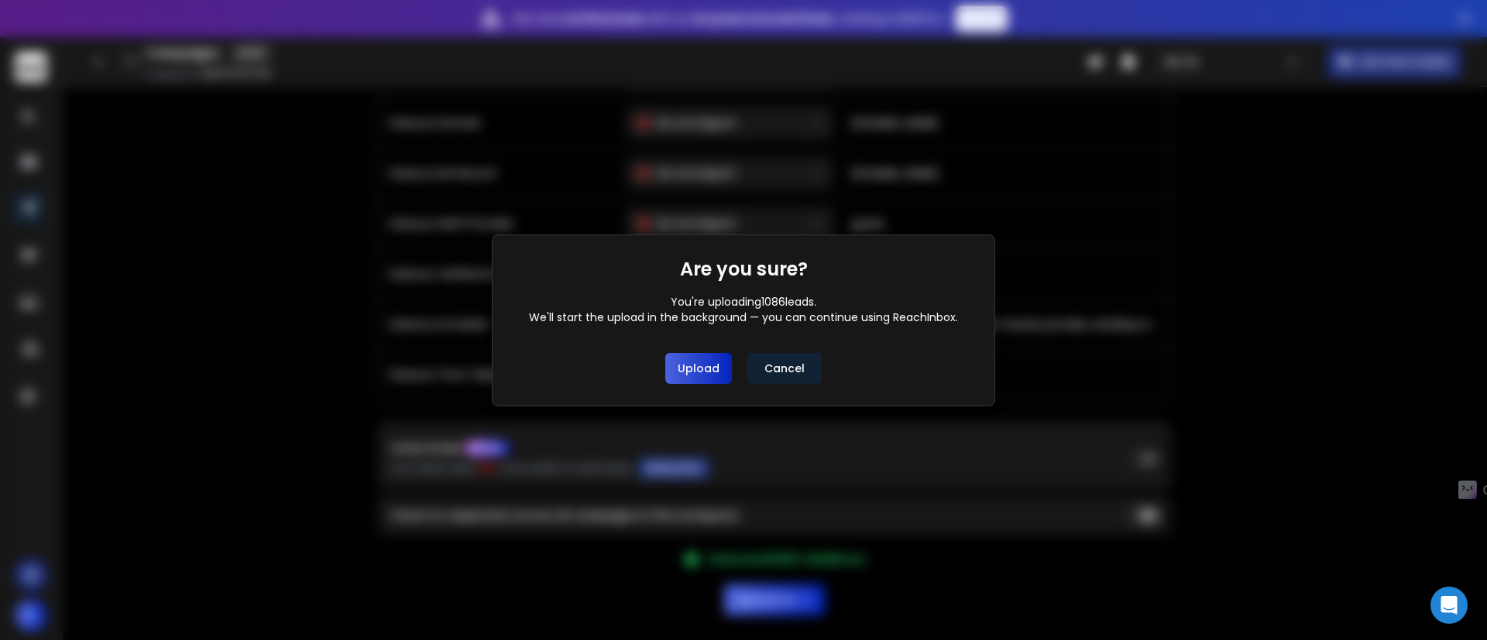
click at [698, 364] on button "Upload" at bounding box center [698, 368] width 67 height 31
